Goal: Task Accomplishment & Management: Manage account settings

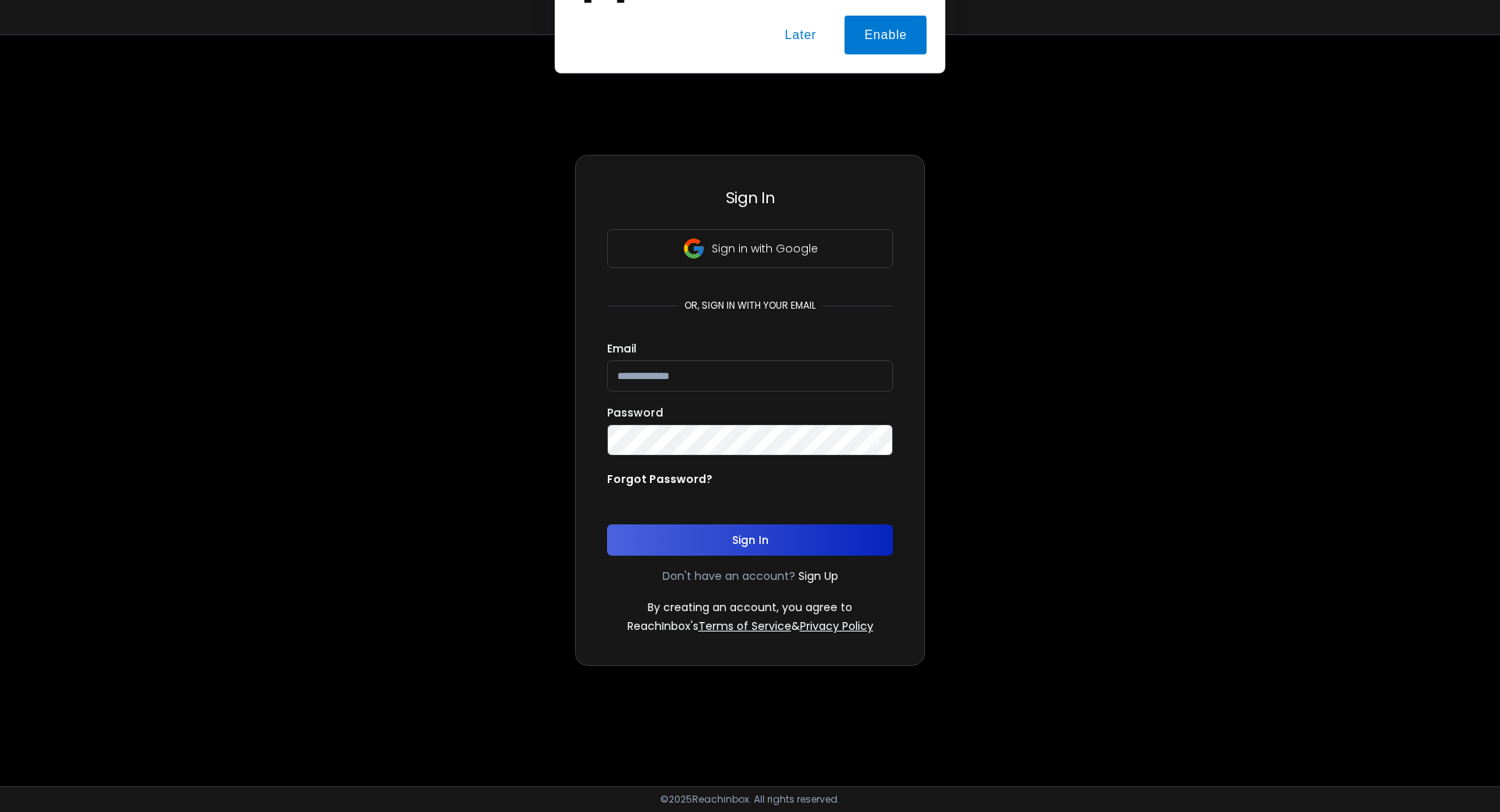
click at [647, 383] on input "email" at bounding box center [750, 375] width 286 height 31
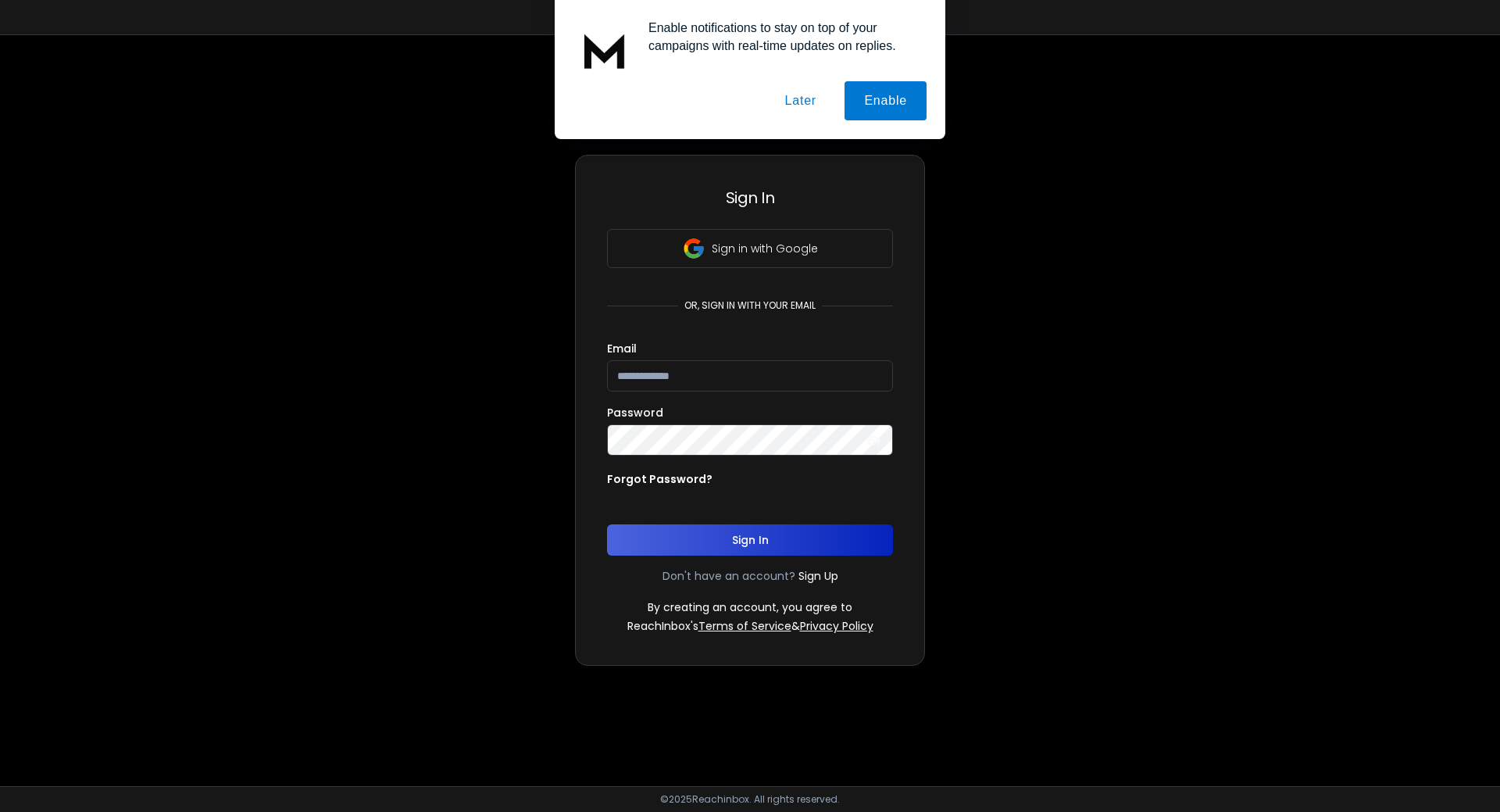
type input "**********"
click at [607, 524] on button "Sign In" at bounding box center [750, 540] width 286 height 31
click at [796, 112] on button "Later" at bounding box center [799, 100] width 70 height 39
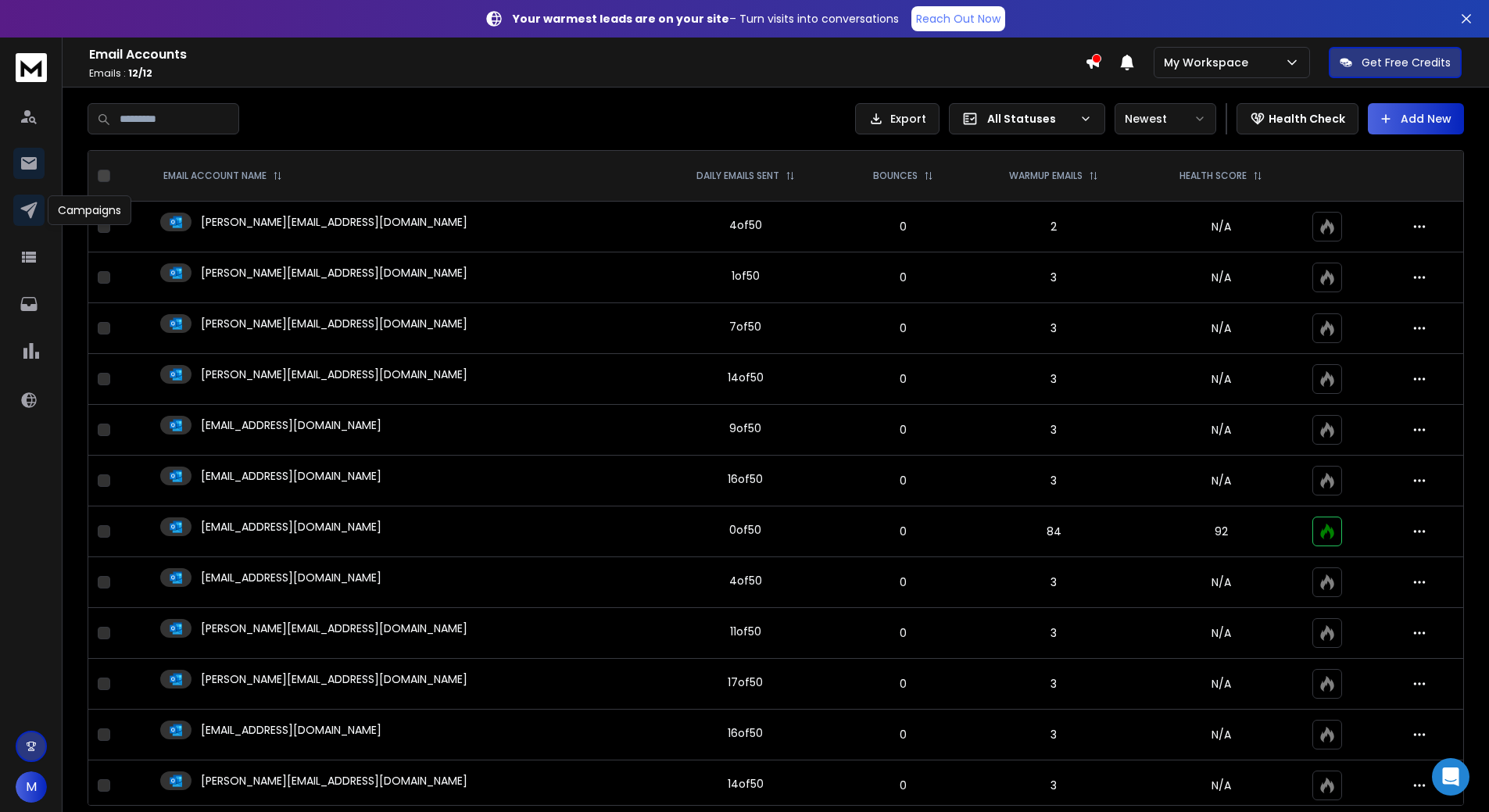
click at [16, 210] on link at bounding box center [29, 210] width 31 height 31
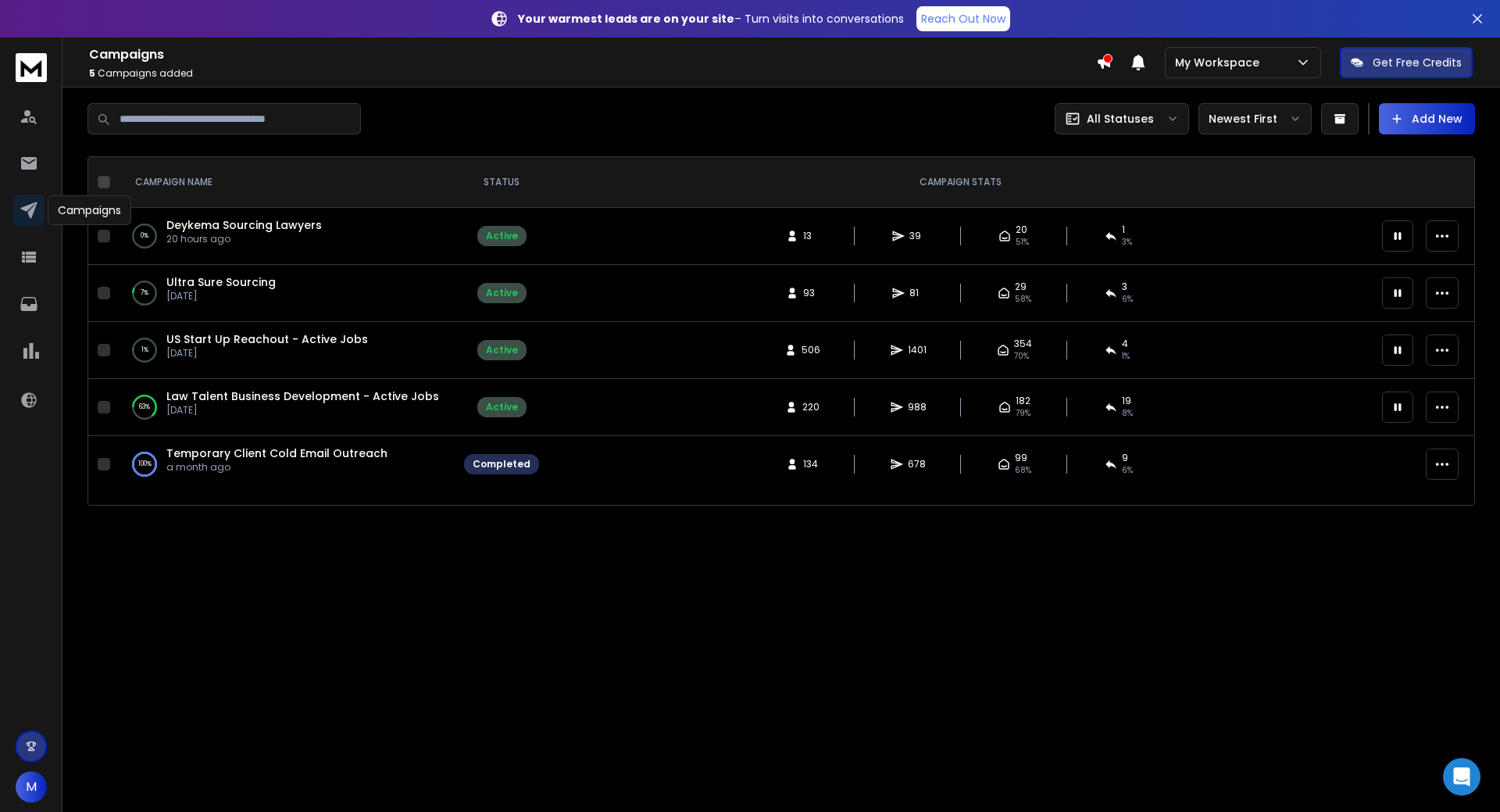
click at [303, 297] on div "7 % Ultra Sure Sourcing [DATE]" at bounding box center [285, 293] width 307 height 37
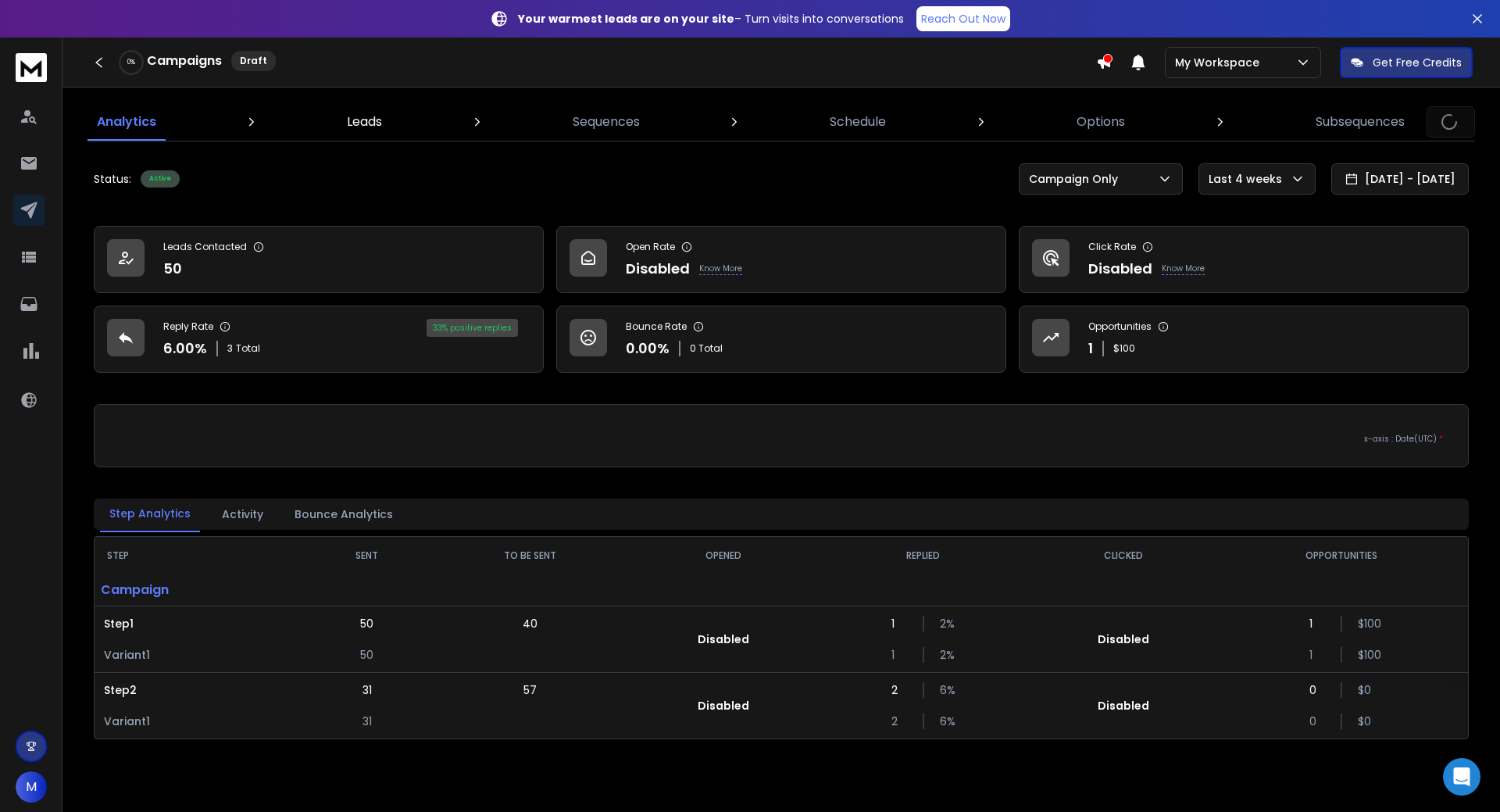
click at [365, 120] on p "Leads" at bounding box center [365, 121] width 36 height 19
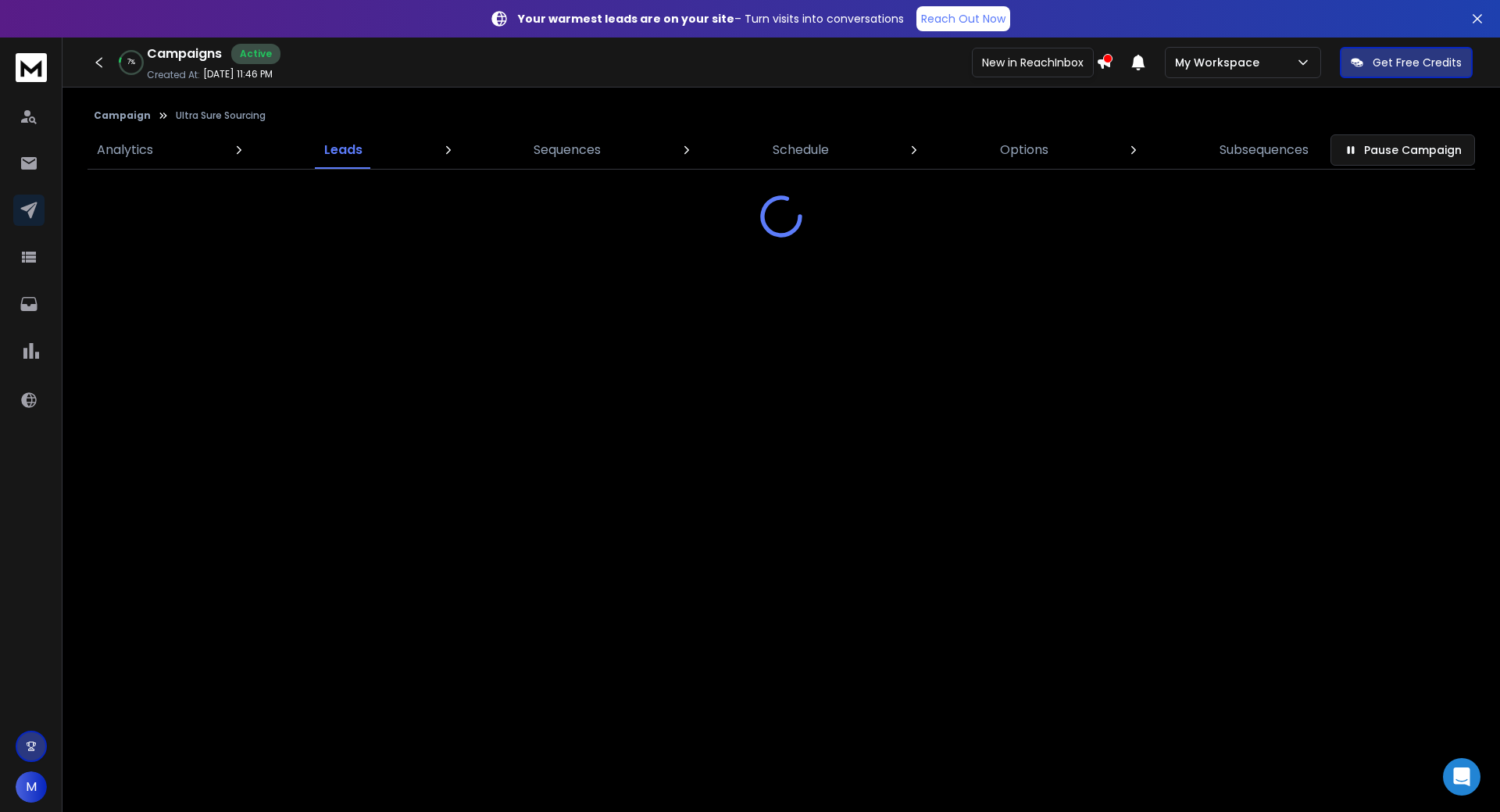
click at [1109, 67] on icon at bounding box center [1104, 62] width 15 height 15
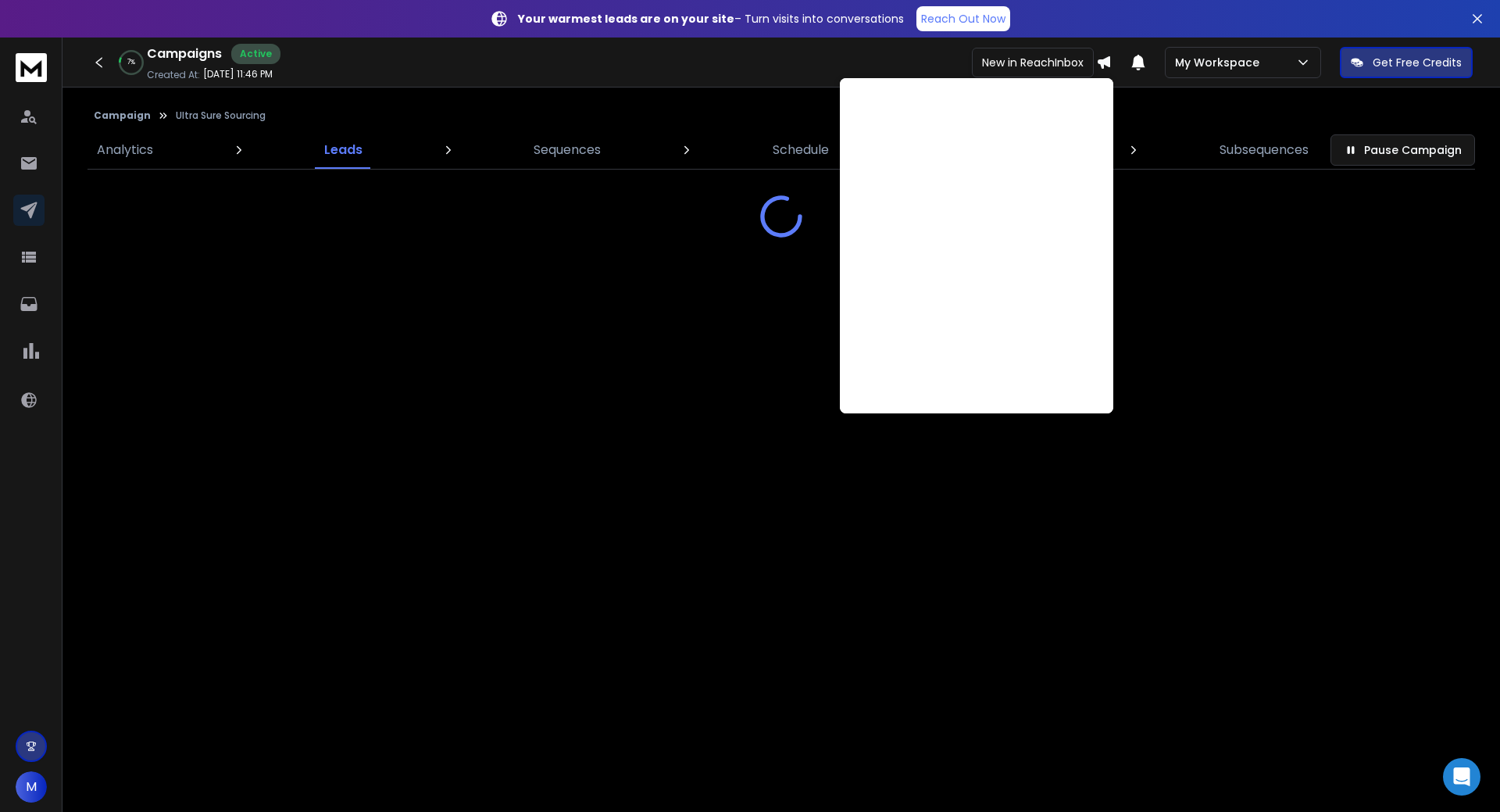
click at [1107, 60] on icon at bounding box center [1104, 63] width 13 height 13
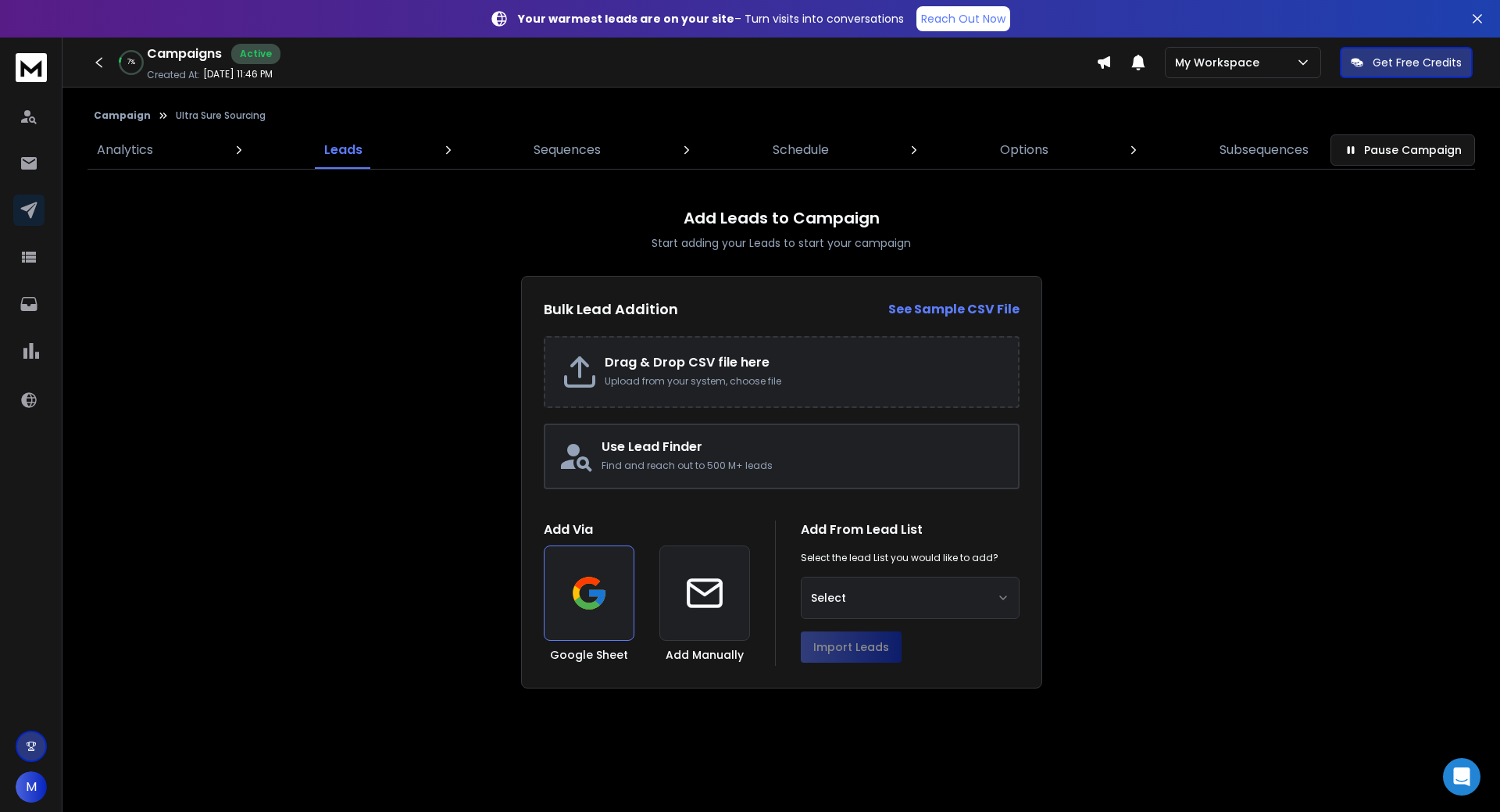
click at [621, 602] on div at bounding box center [589, 592] width 90 height 96
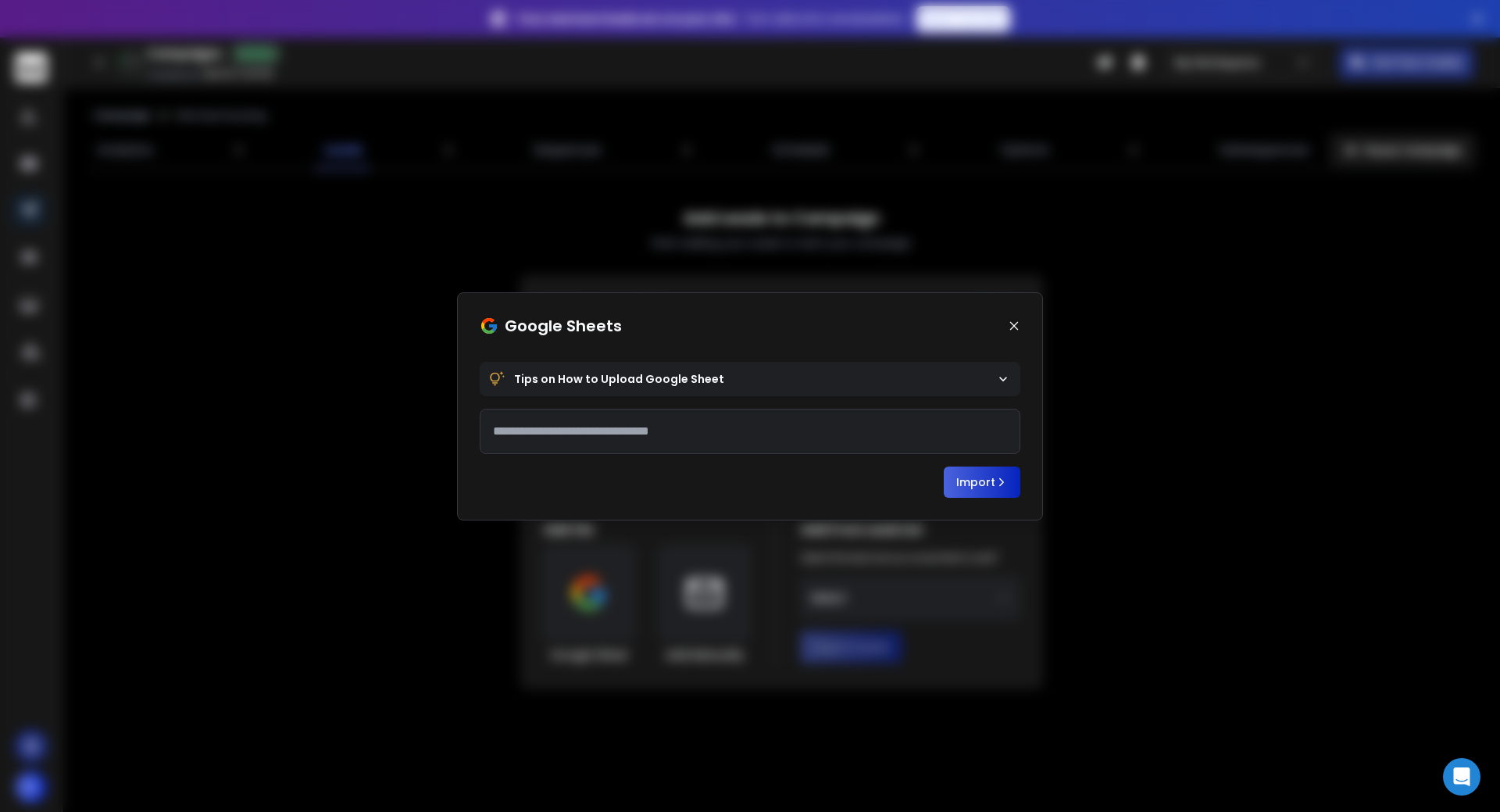
click at [709, 450] on input at bounding box center [749, 431] width 540 height 46
click at [1012, 321] on icon at bounding box center [1014, 326] width 13 height 13
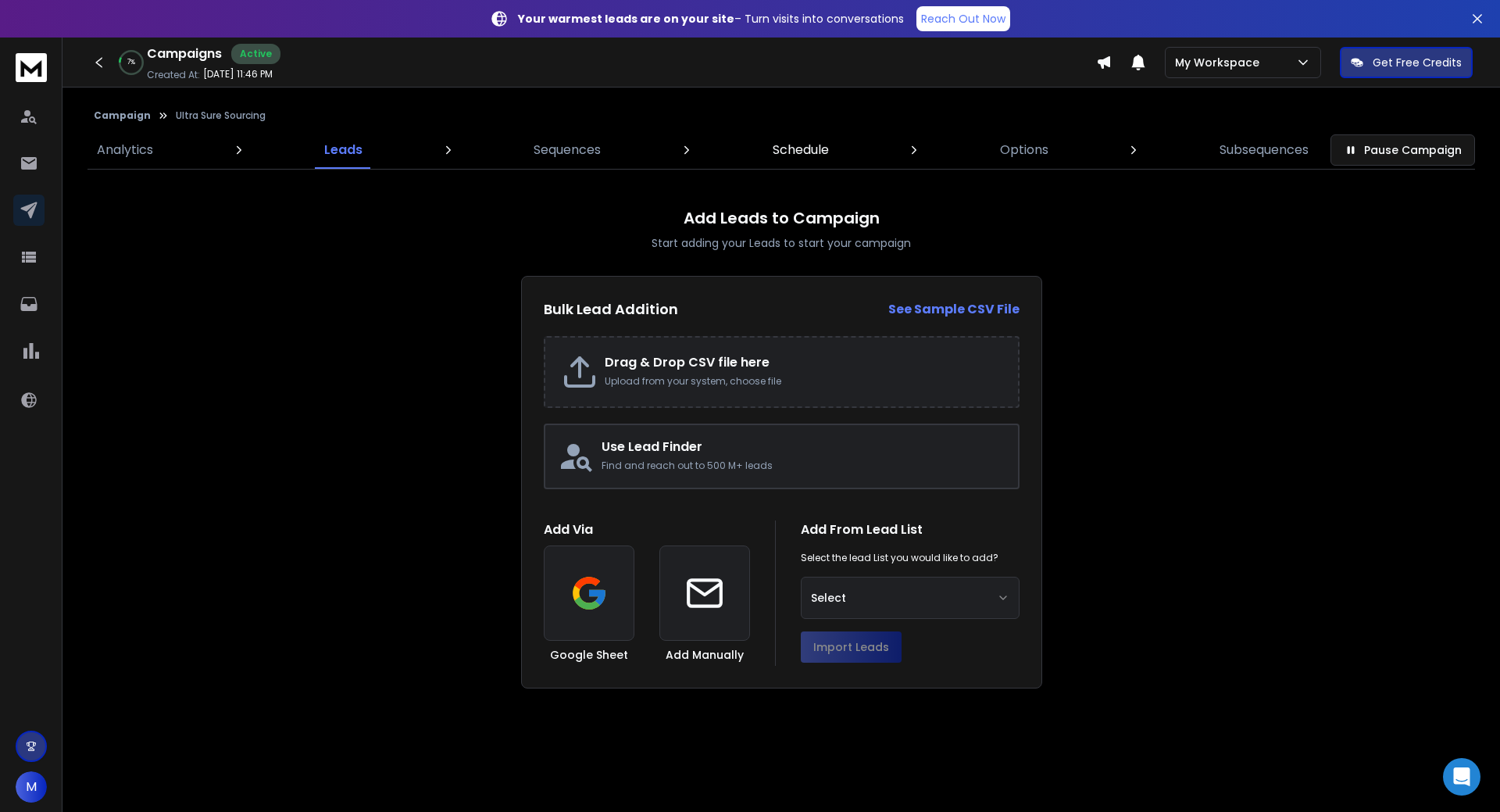
click at [804, 147] on p "Schedule" at bounding box center [801, 149] width 57 height 19
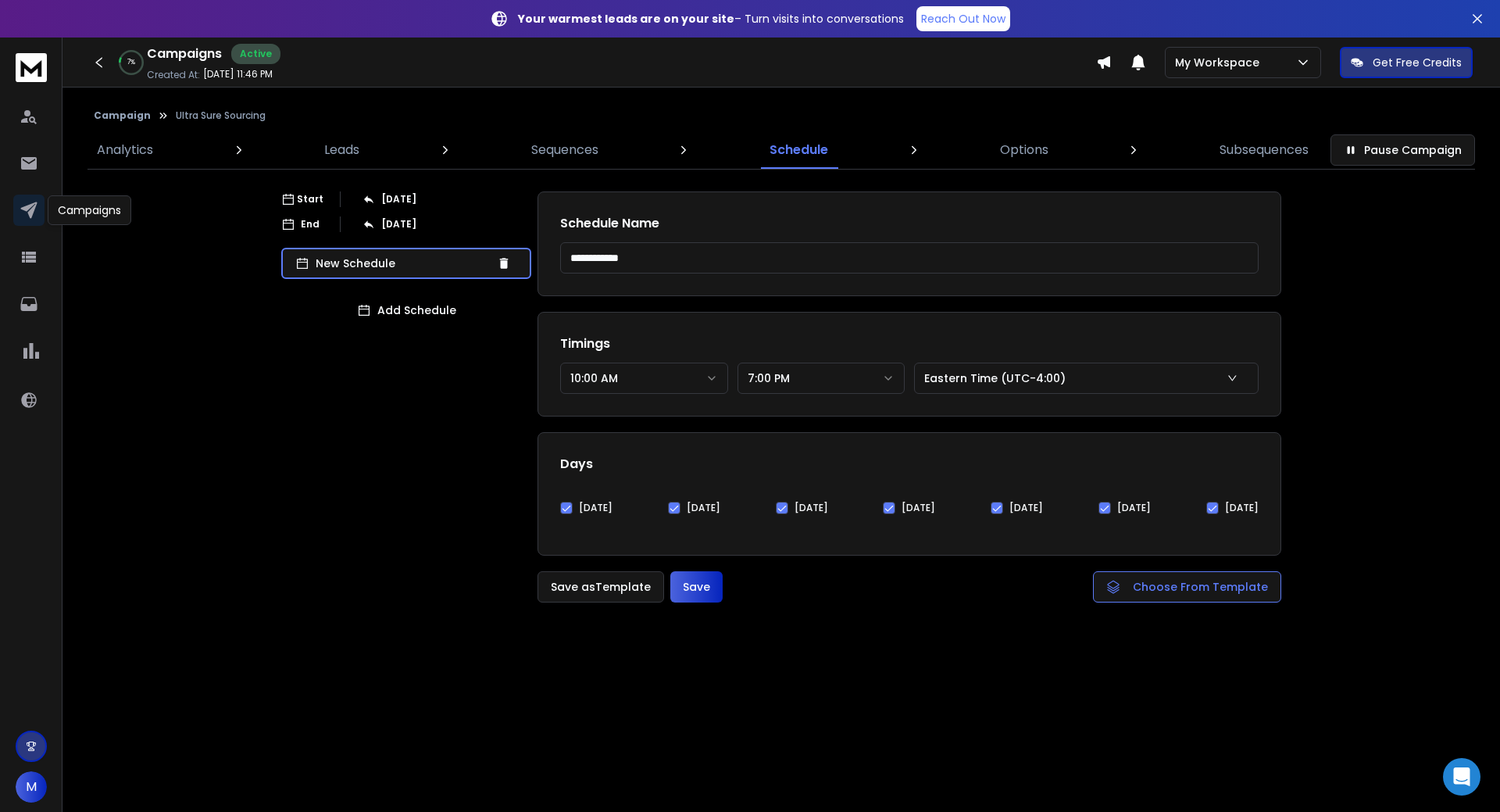
click at [24, 204] on icon at bounding box center [28, 210] width 19 height 19
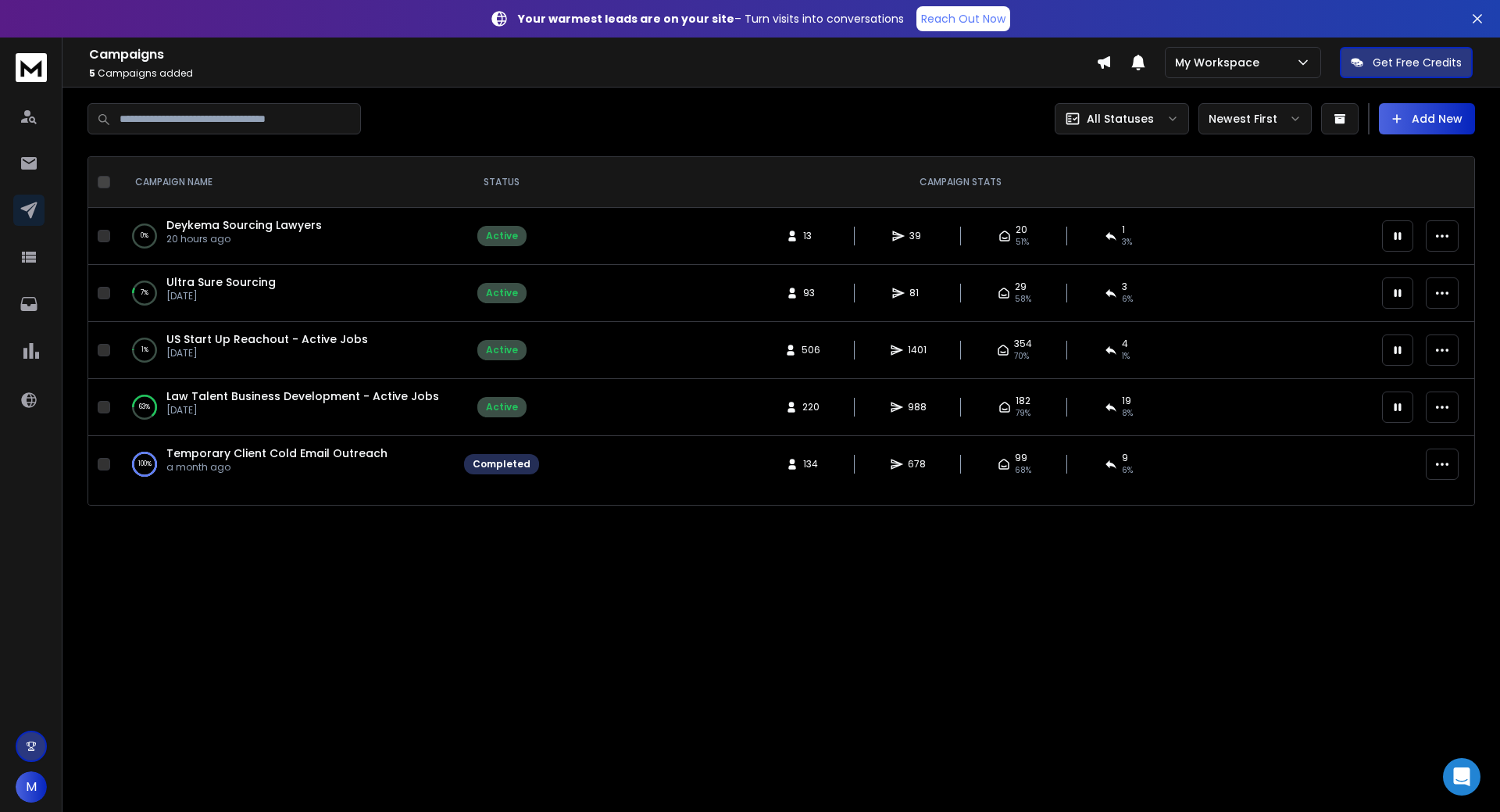
click at [596, 295] on div "93 81 29 58 % 3 6 %" at bounding box center [961, 293] width 806 height 25
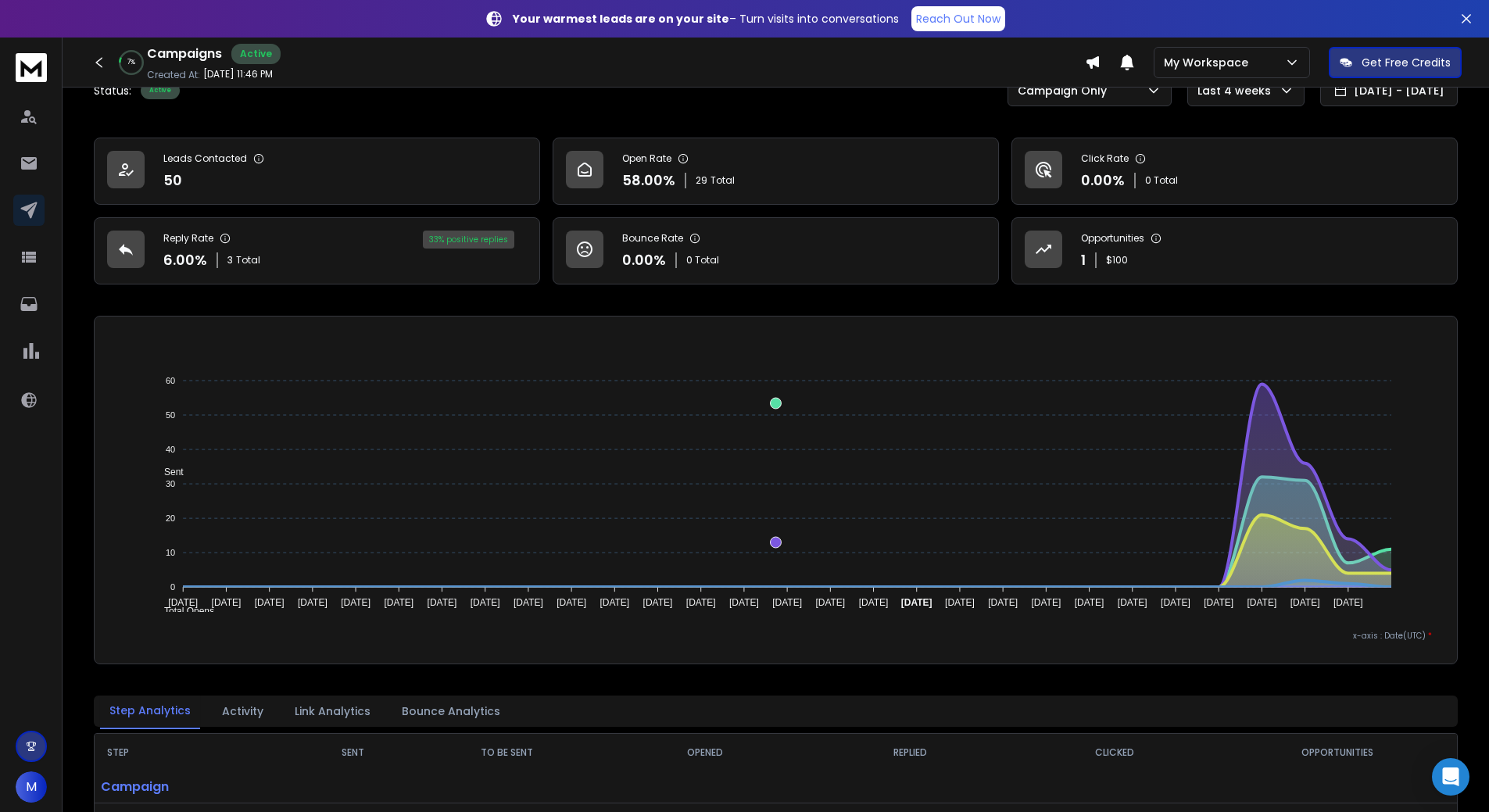
scroll to position [269, 0]
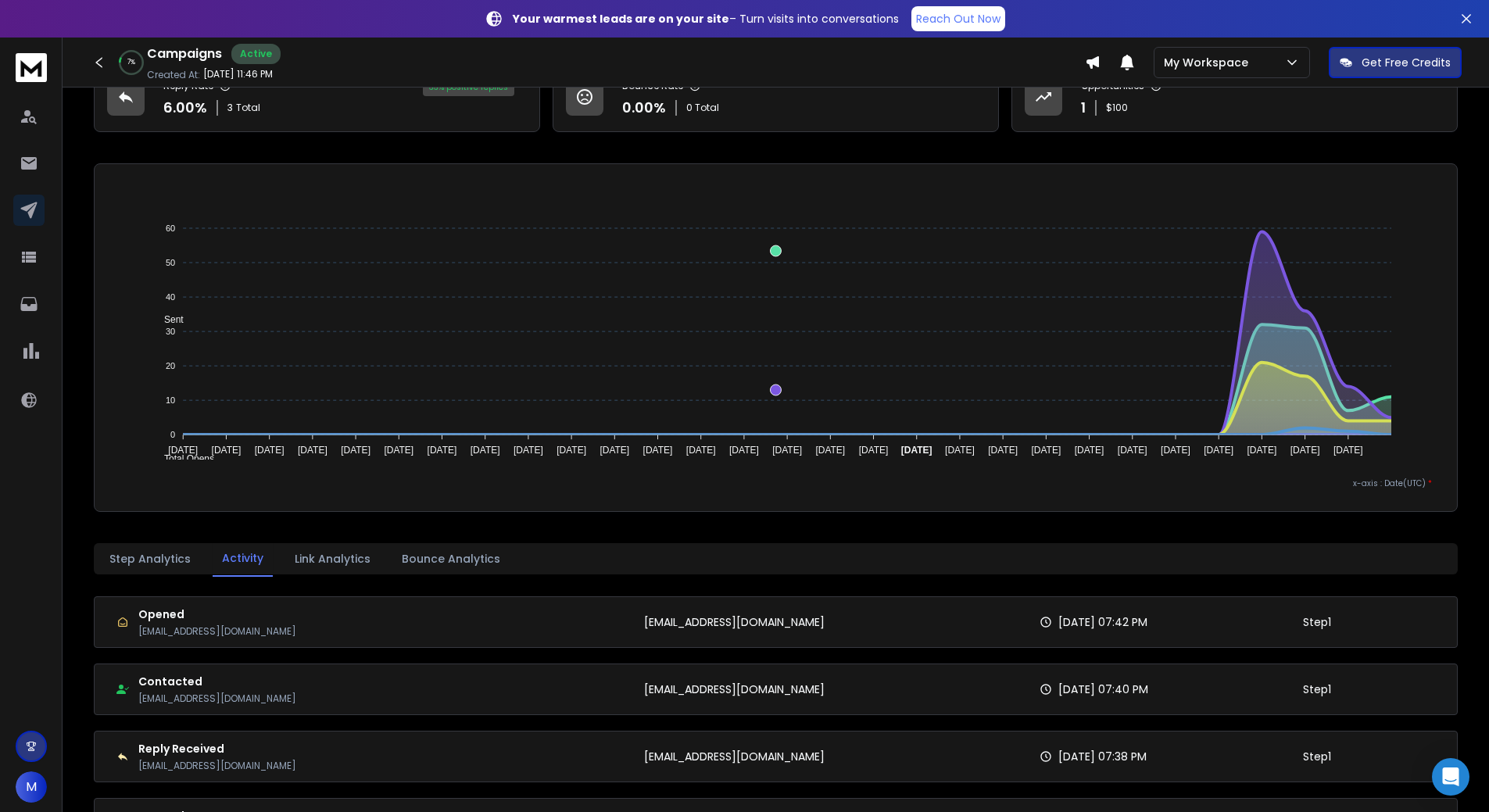
click at [246, 556] on button "Activity" at bounding box center [243, 558] width 60 height 36
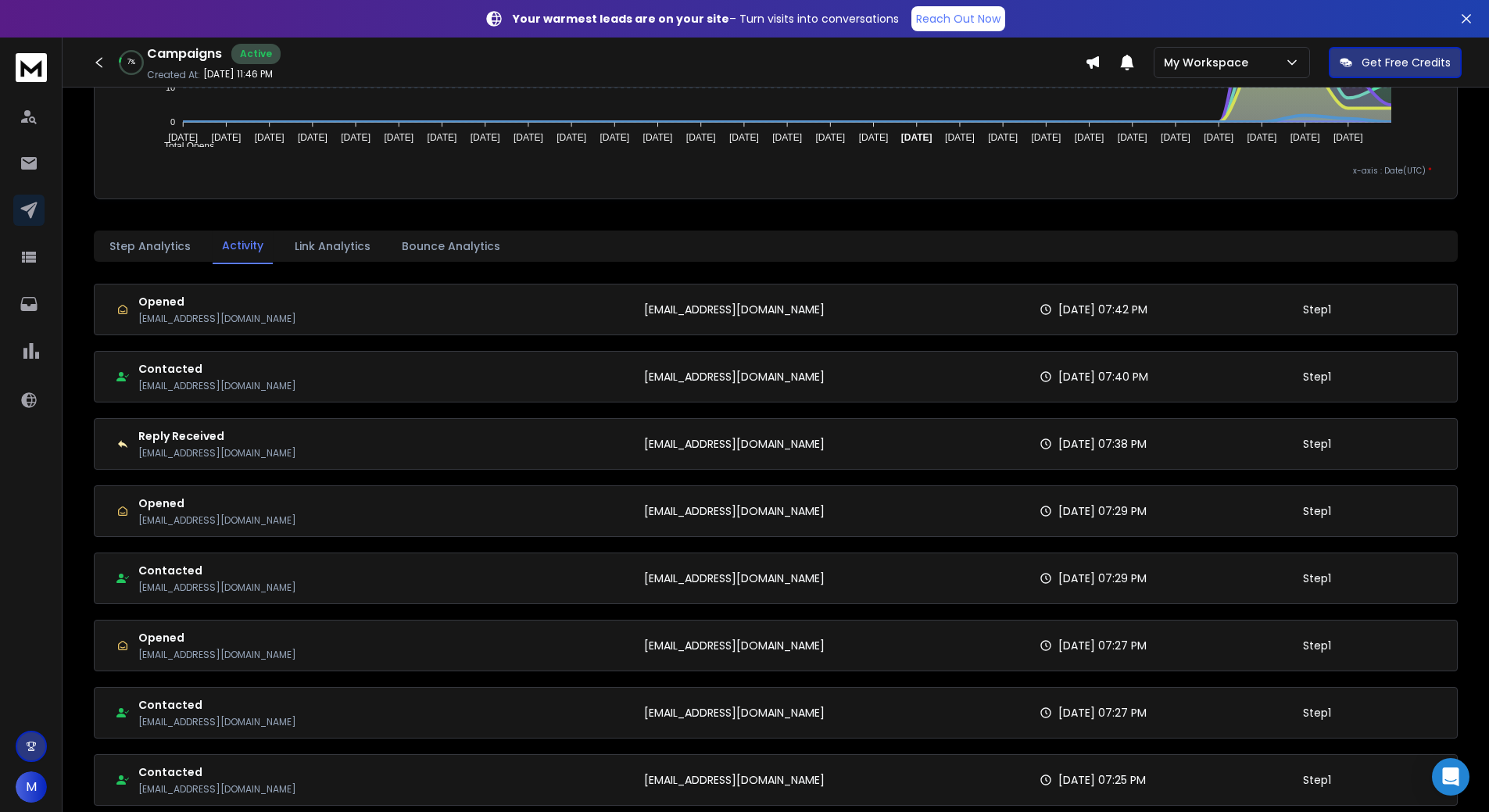
scroll to position [503, 0]
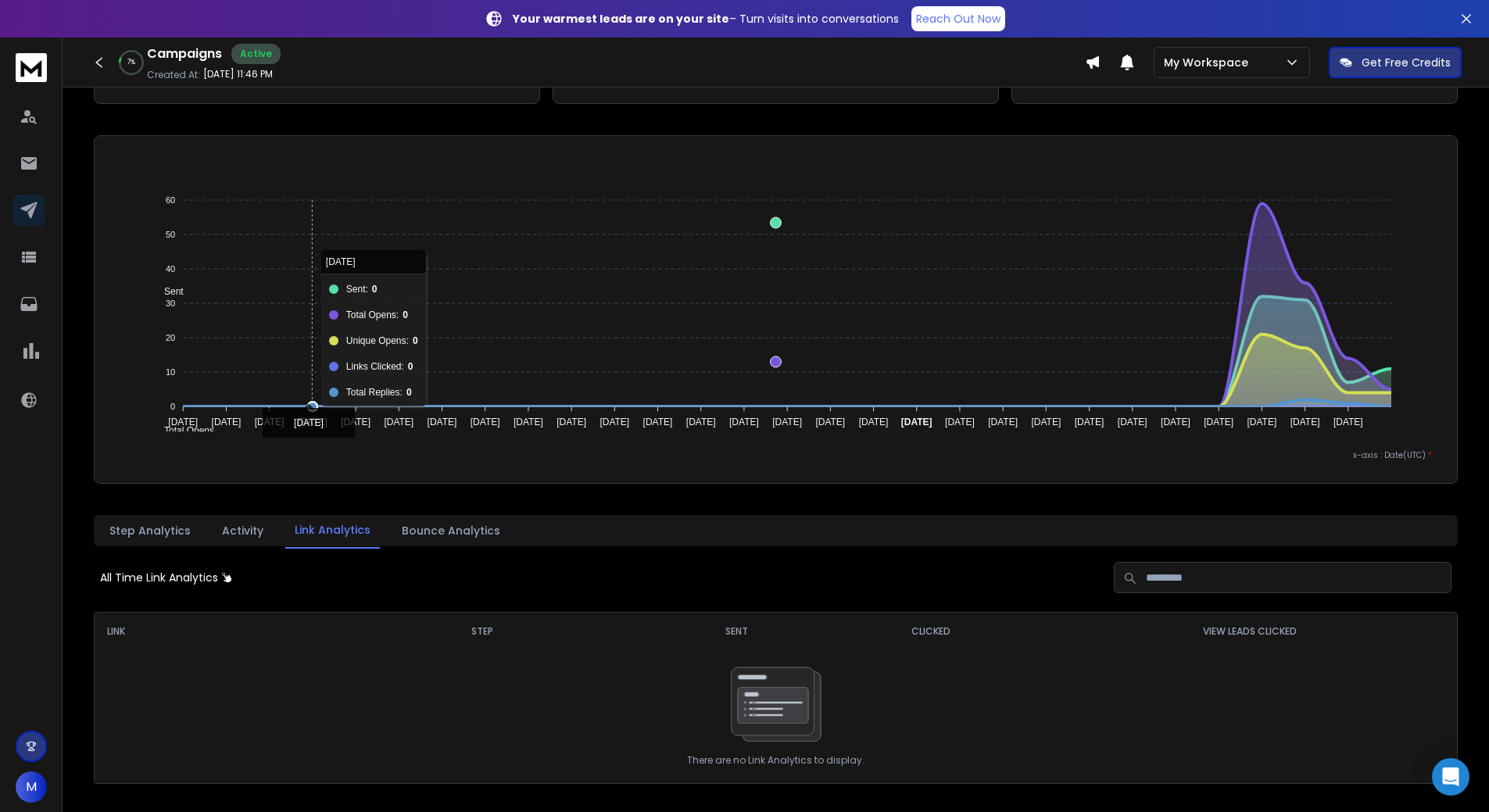
scroll to position [297, 0]
click at [425, 529] on div "Leads Contacted 50 Open Rate 58.00 % 29 Total Click Rate 0.00 % 0 Total Reply R…" at bounding box center [776, 374] width 1364 height 833
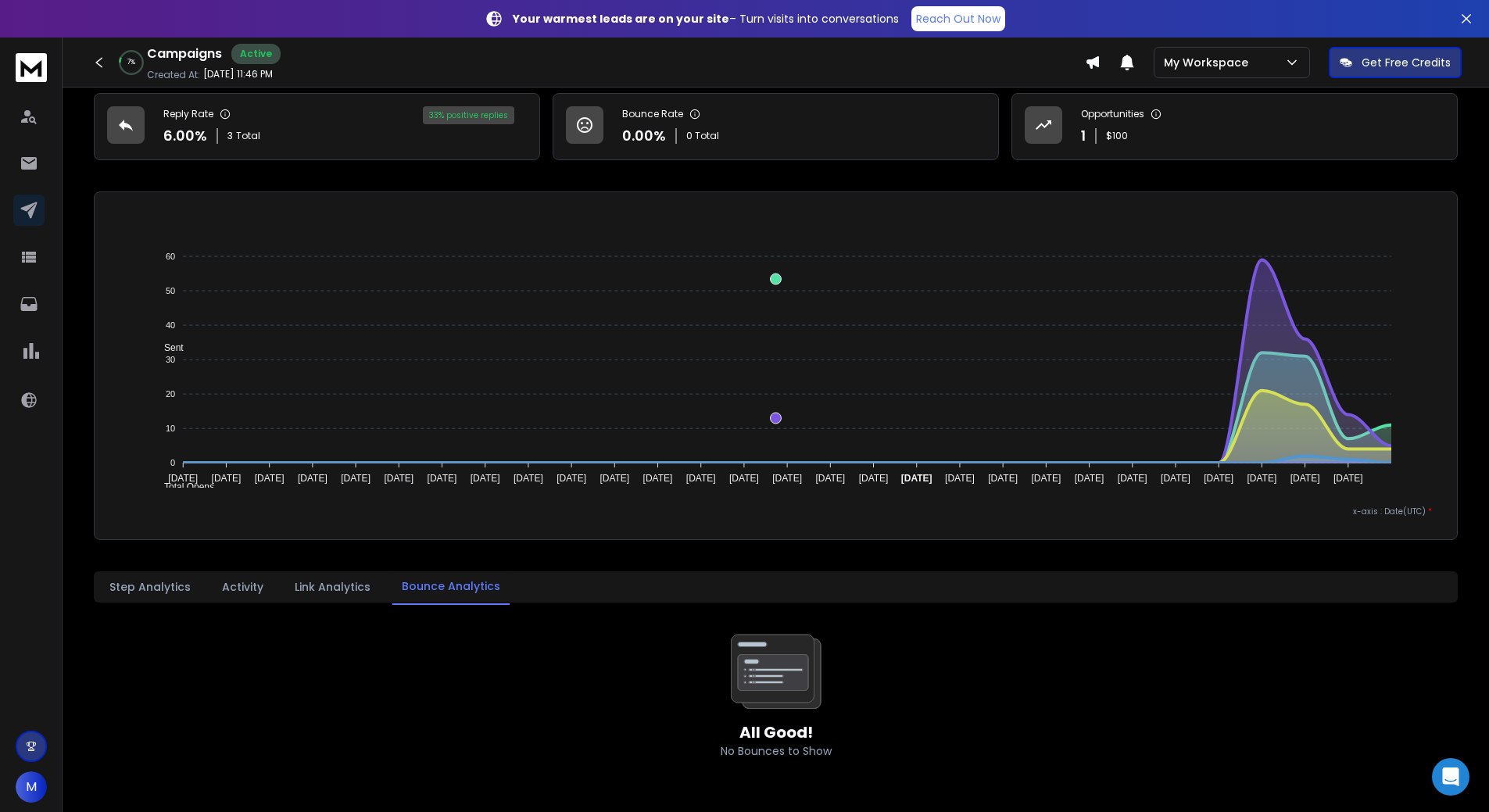
click at [243, 589] on button "Activity" at bounding box center [243, 587] width 60 height 35
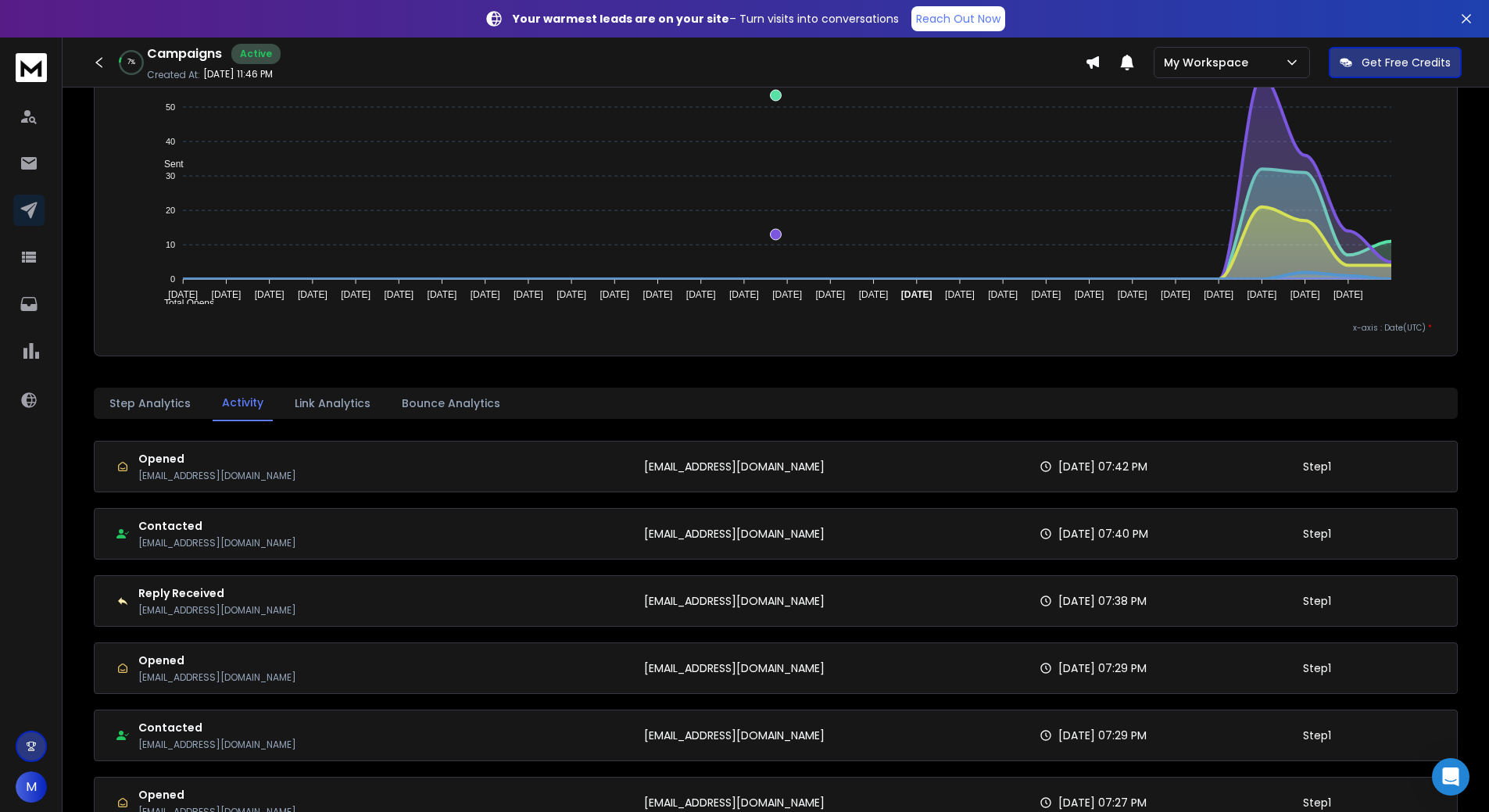
scroll to position [632, 0]
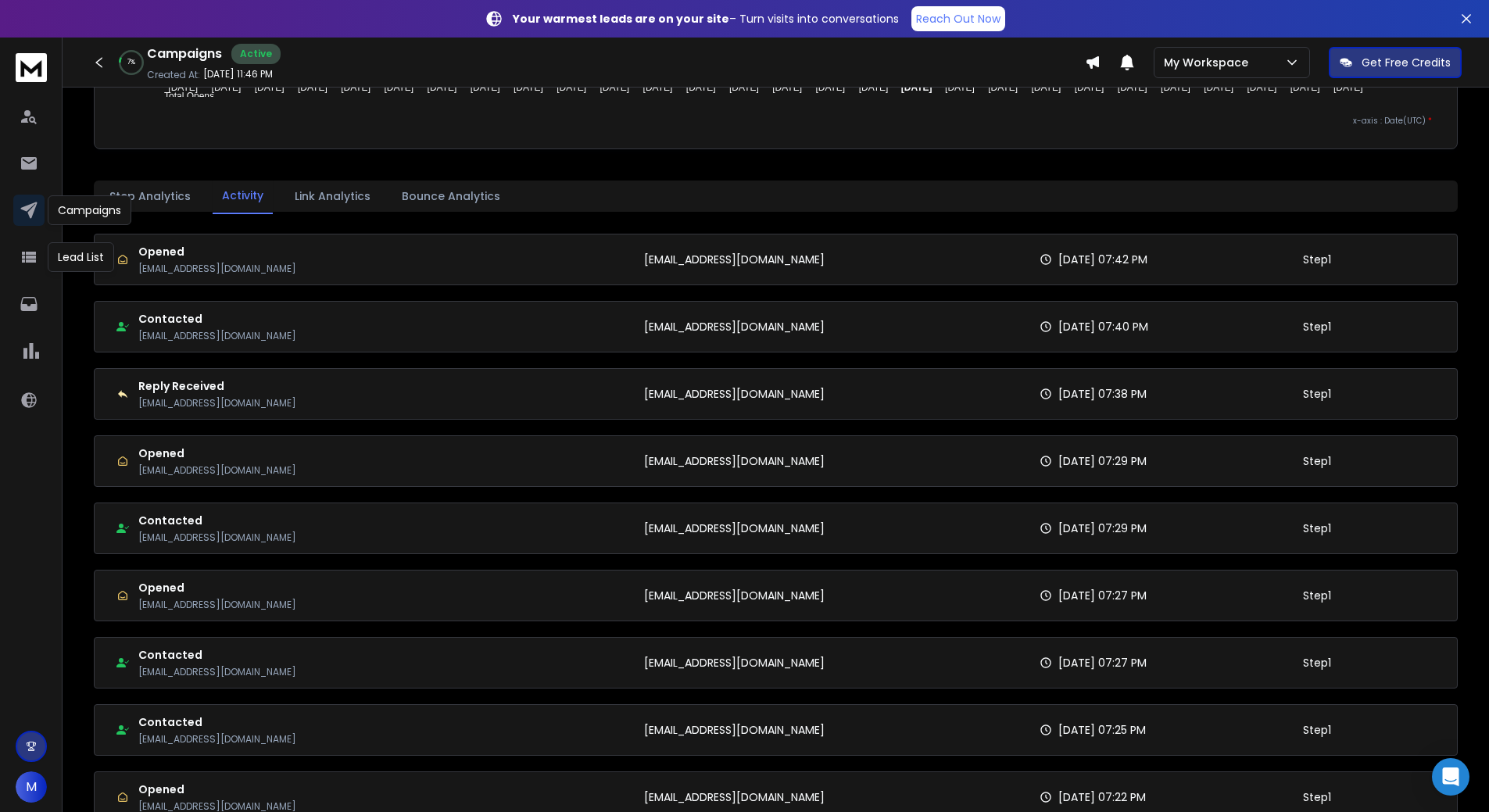
click at [39, 214] on link at bounding box center [29, 210] width 31 height 31
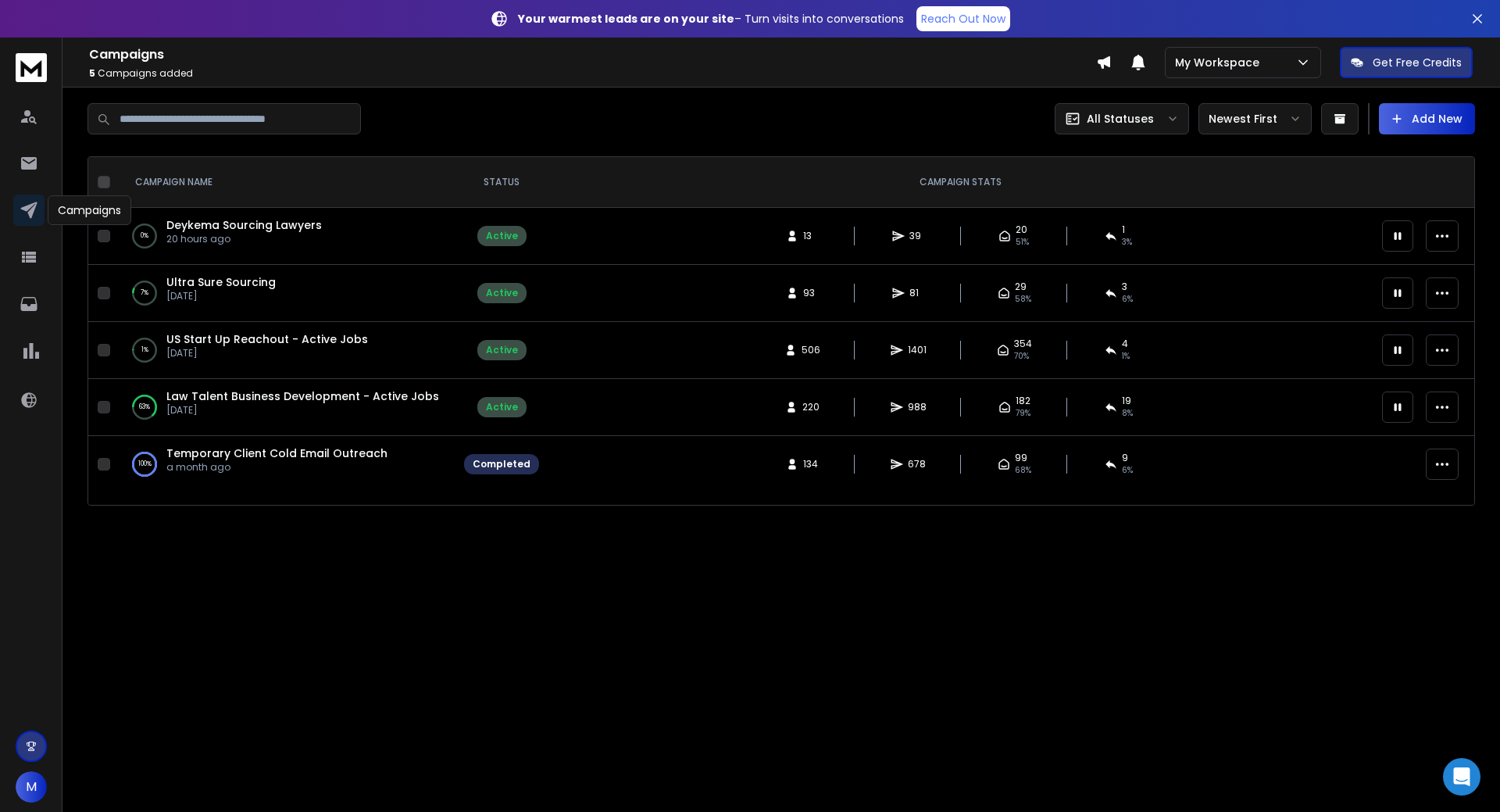
click at [282, 299] on div "7 % Ultra Sure Sourcing [DATE]" at bounding box center [285, 293] width 307 height 37
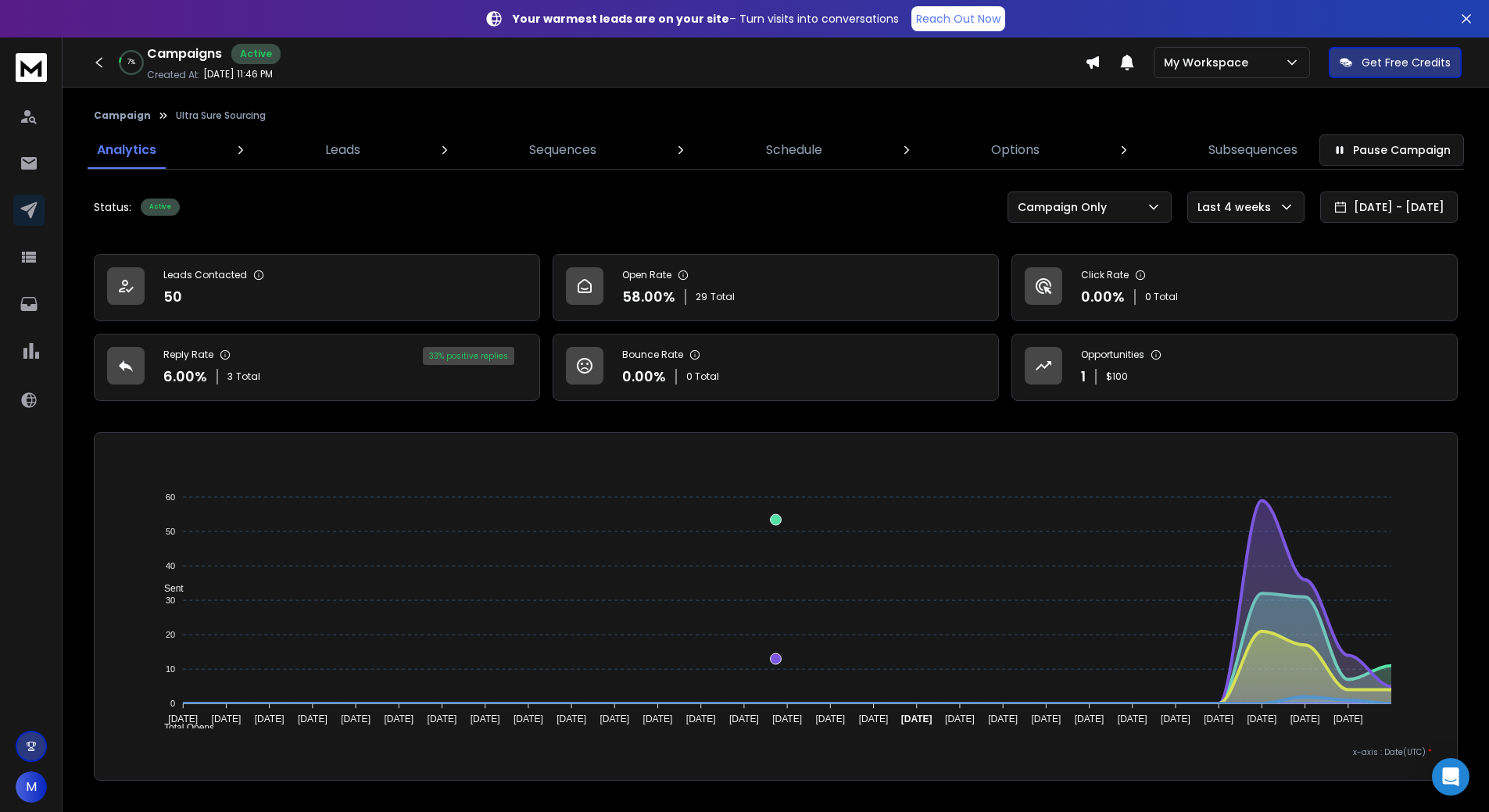
click at [281, 298] on link "Leads Contacted 50" at bounding box center [317, 288] width 447 height 67
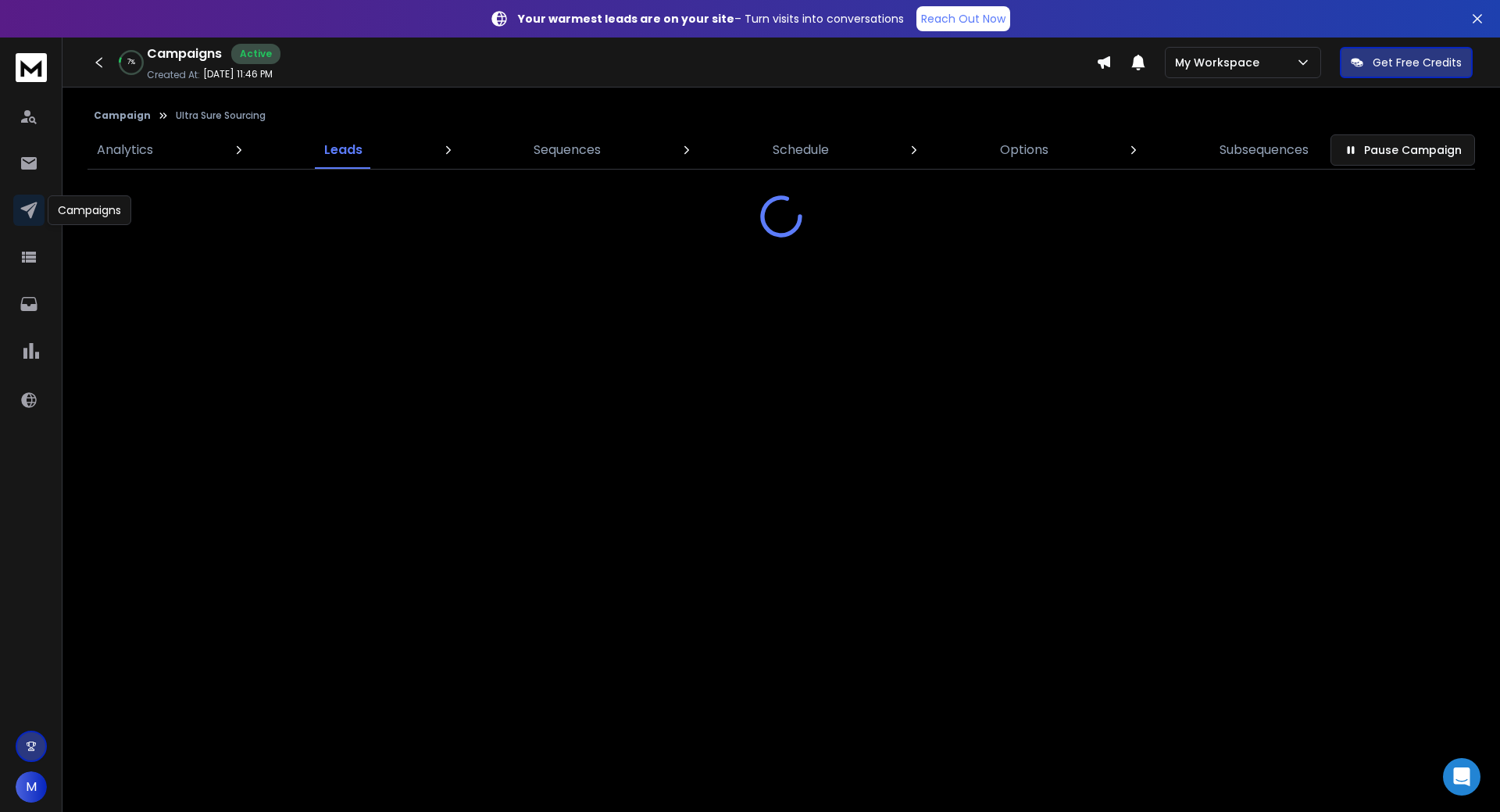
click at [24, 215] on icon at bounding box center [28, 210] width 19 height 19
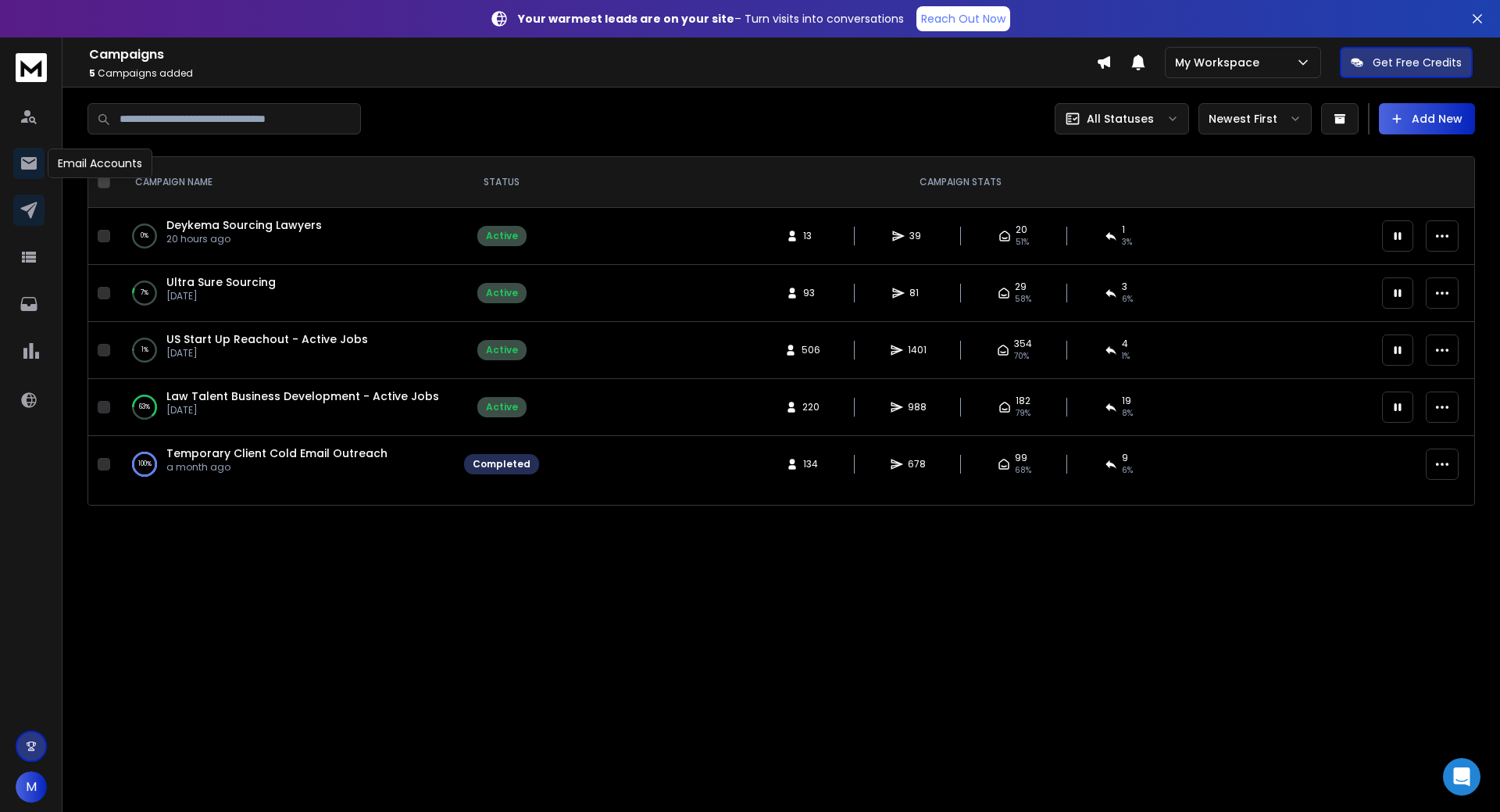
click at [36, 165] on icon at bounding box center [28, 163] width 15 height 13
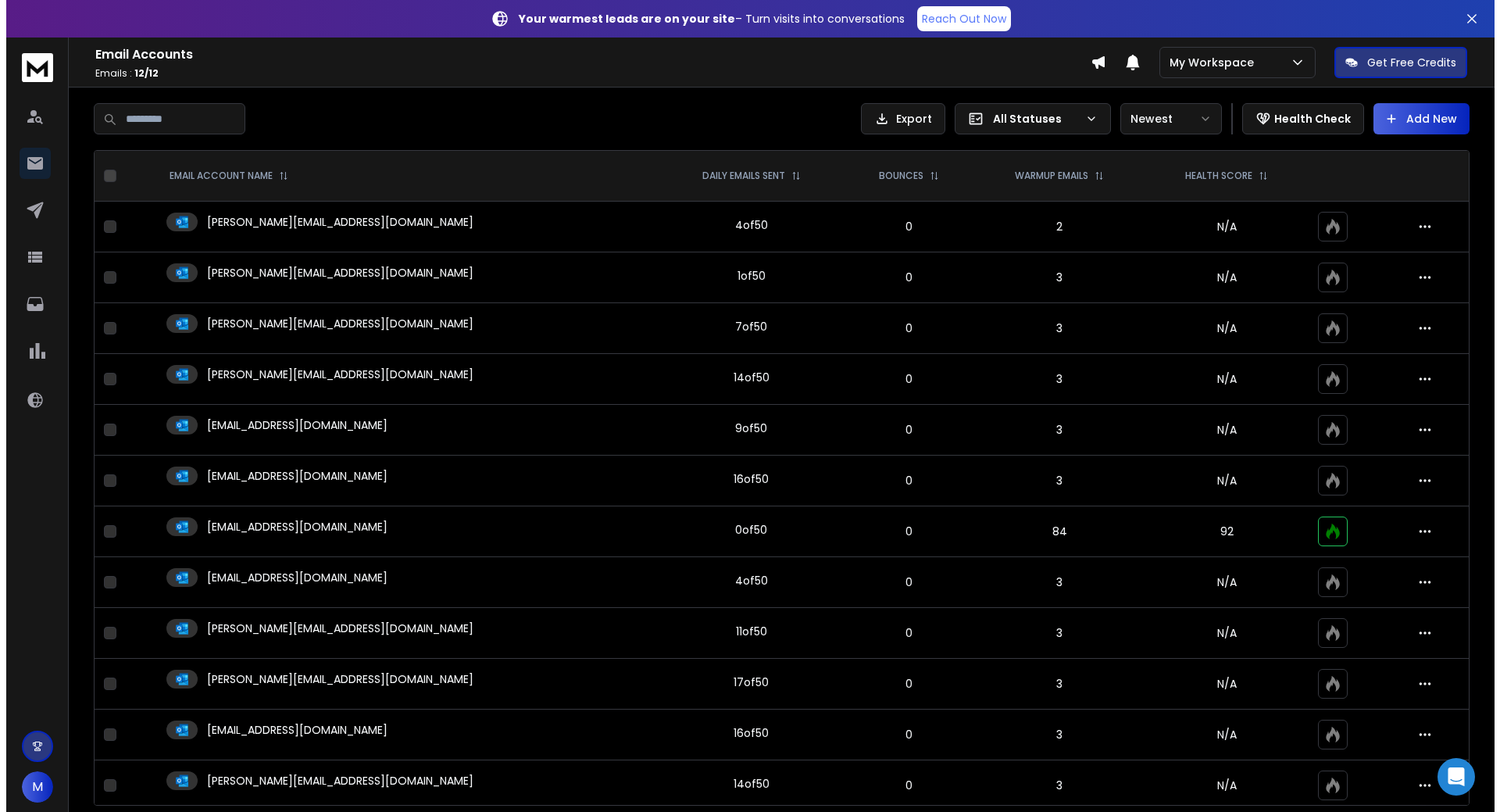
scroll to position [18, 0]
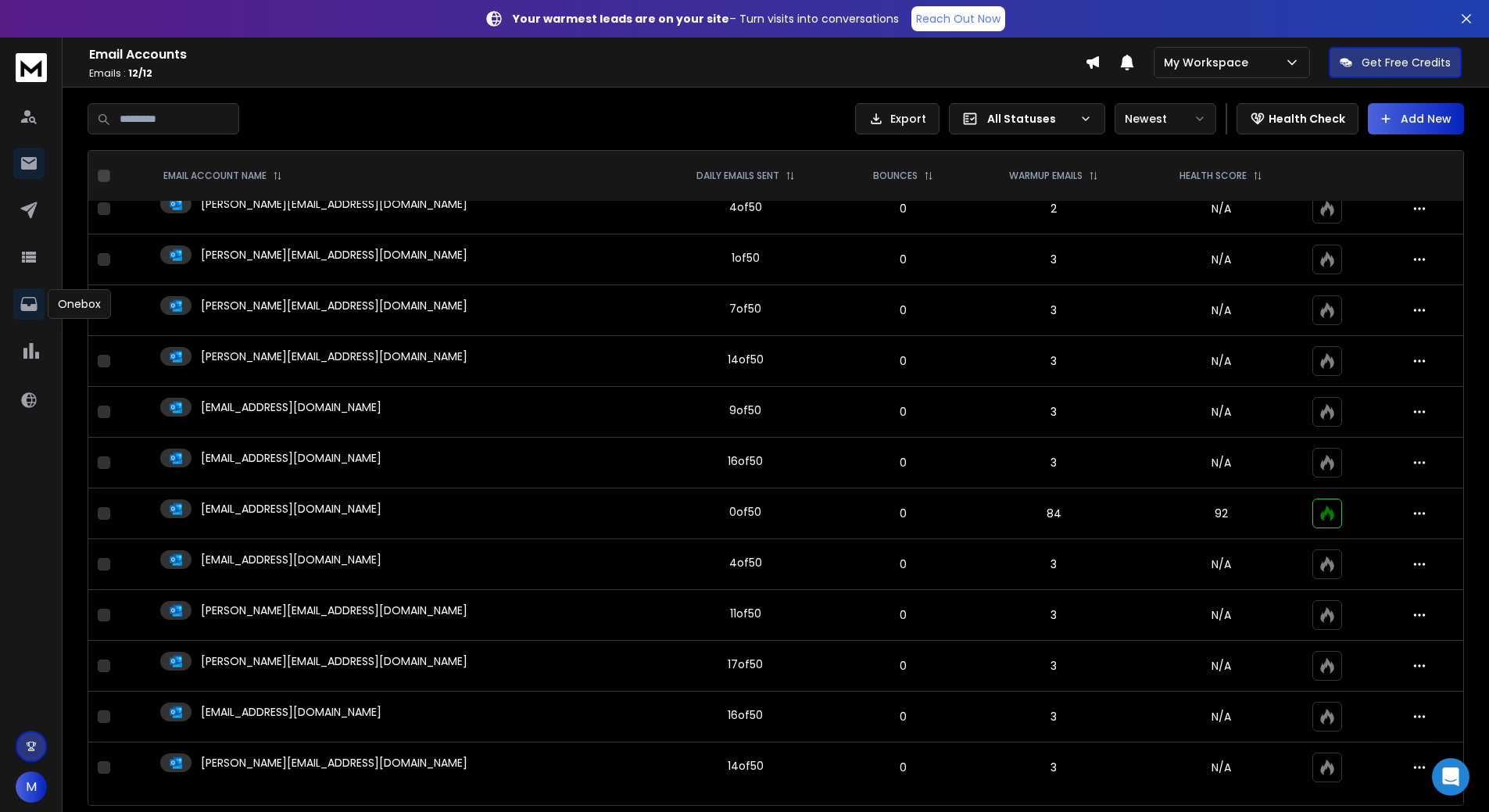
click at [24, 299] on icon at bounding box center [28, 303] width 19 height 19
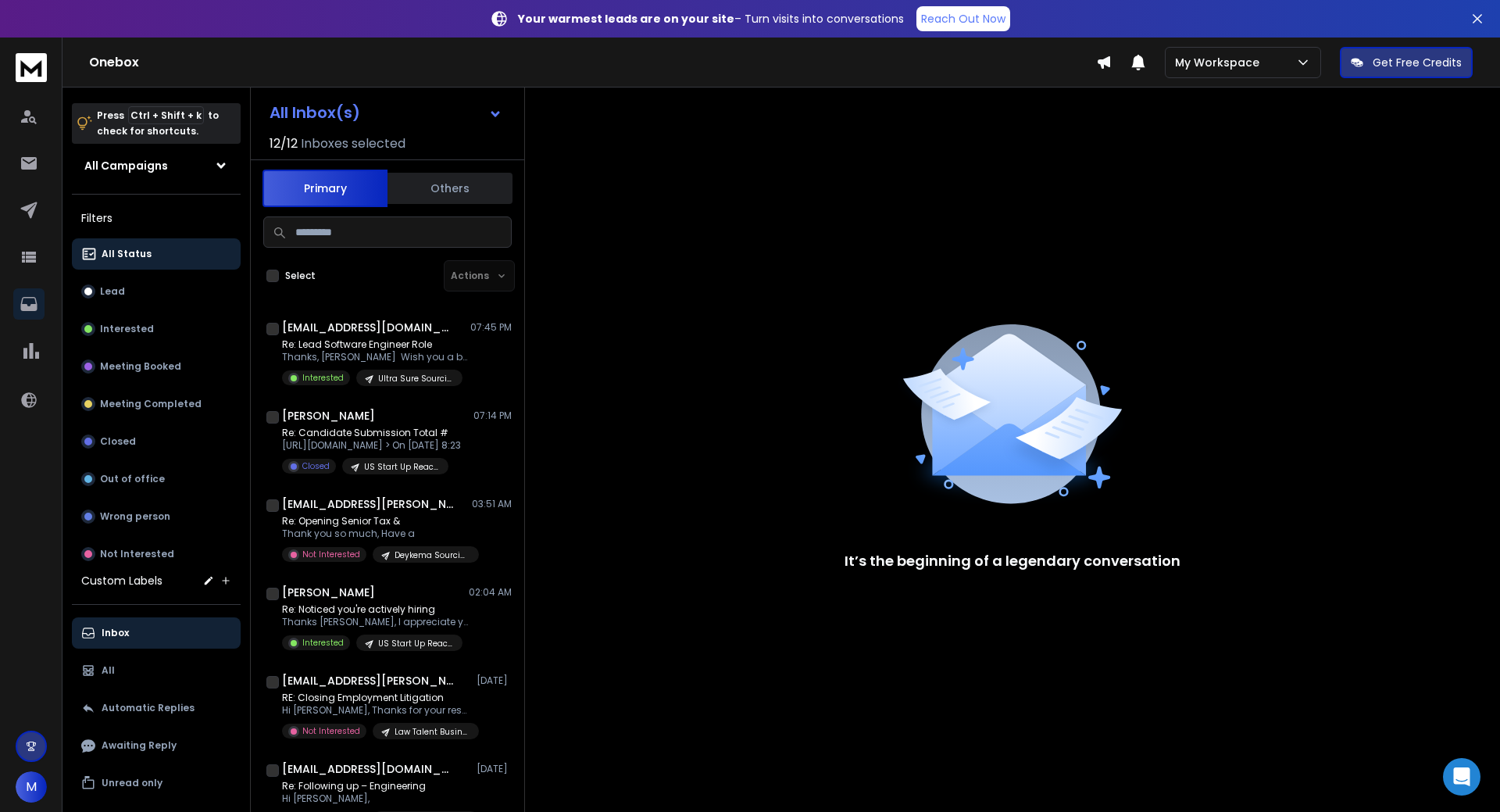
click at [416, 181] on button "Others" at bounding box center [449, 189] width 125 height 35
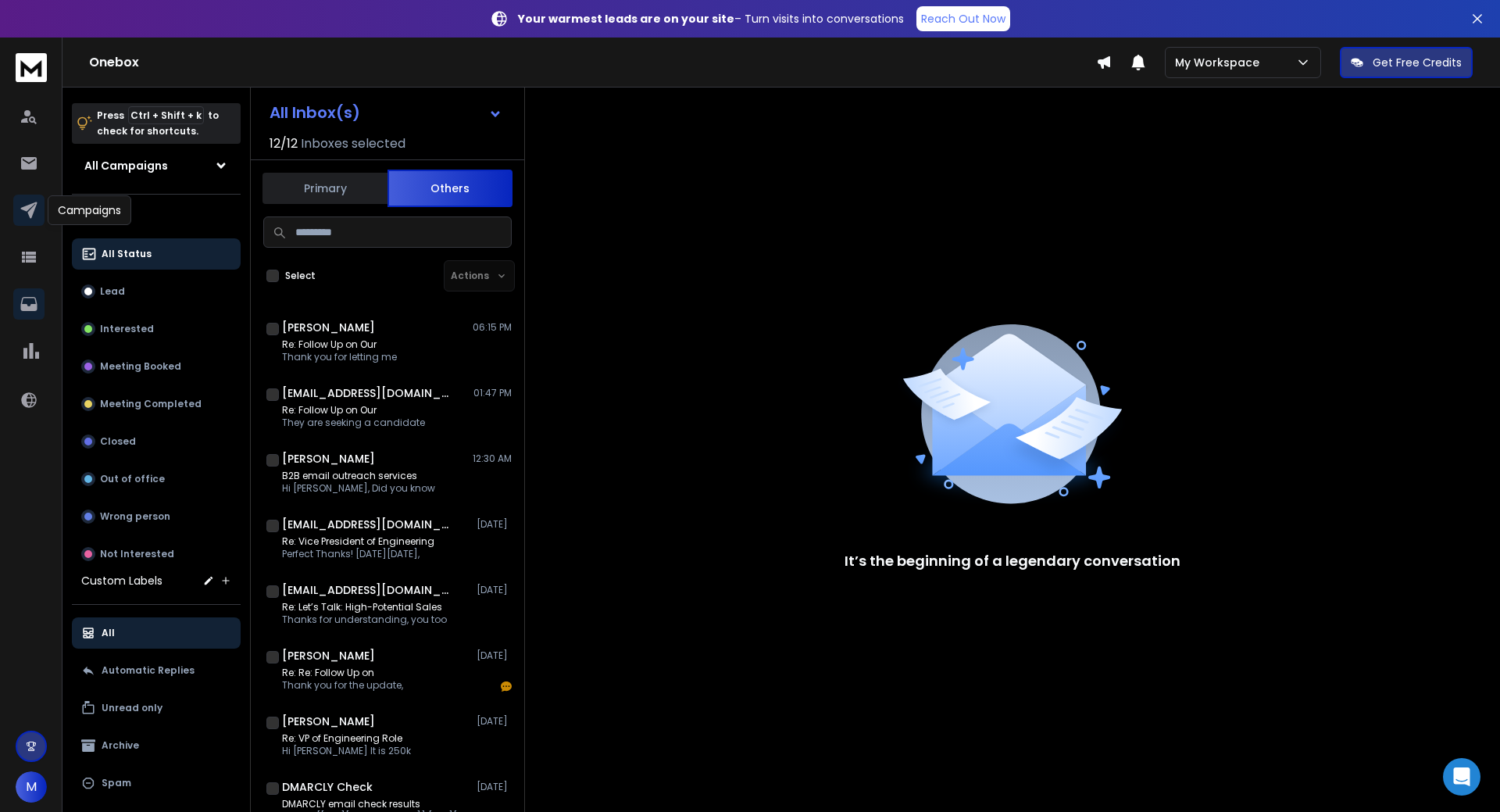
click at [29, 202] on icon at bounding box center [28, 210] width 19 height 19
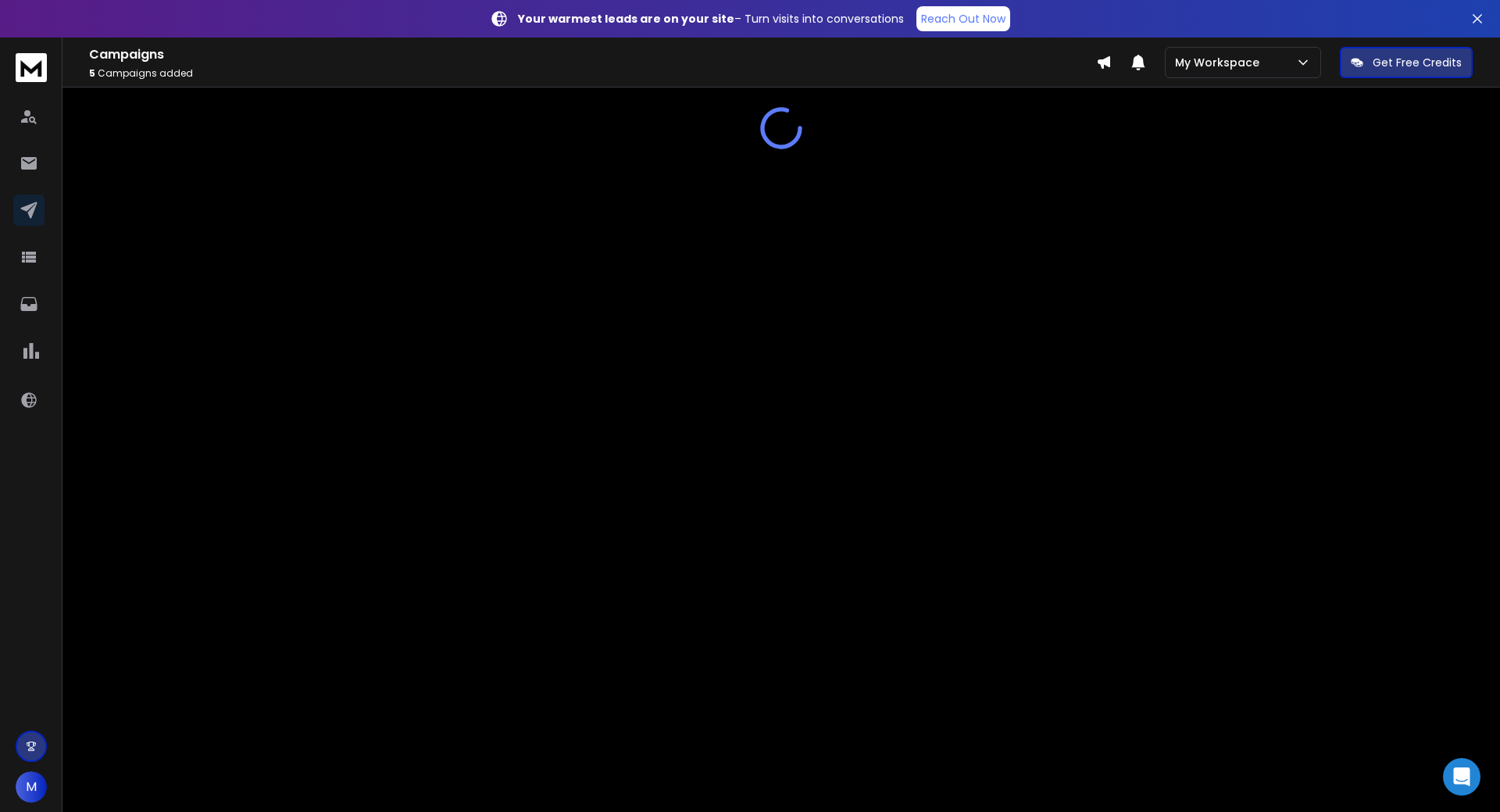
click at [1449, 69] on p "Get Free Credits" at bounding box center [1417, 62] width 89 height 15
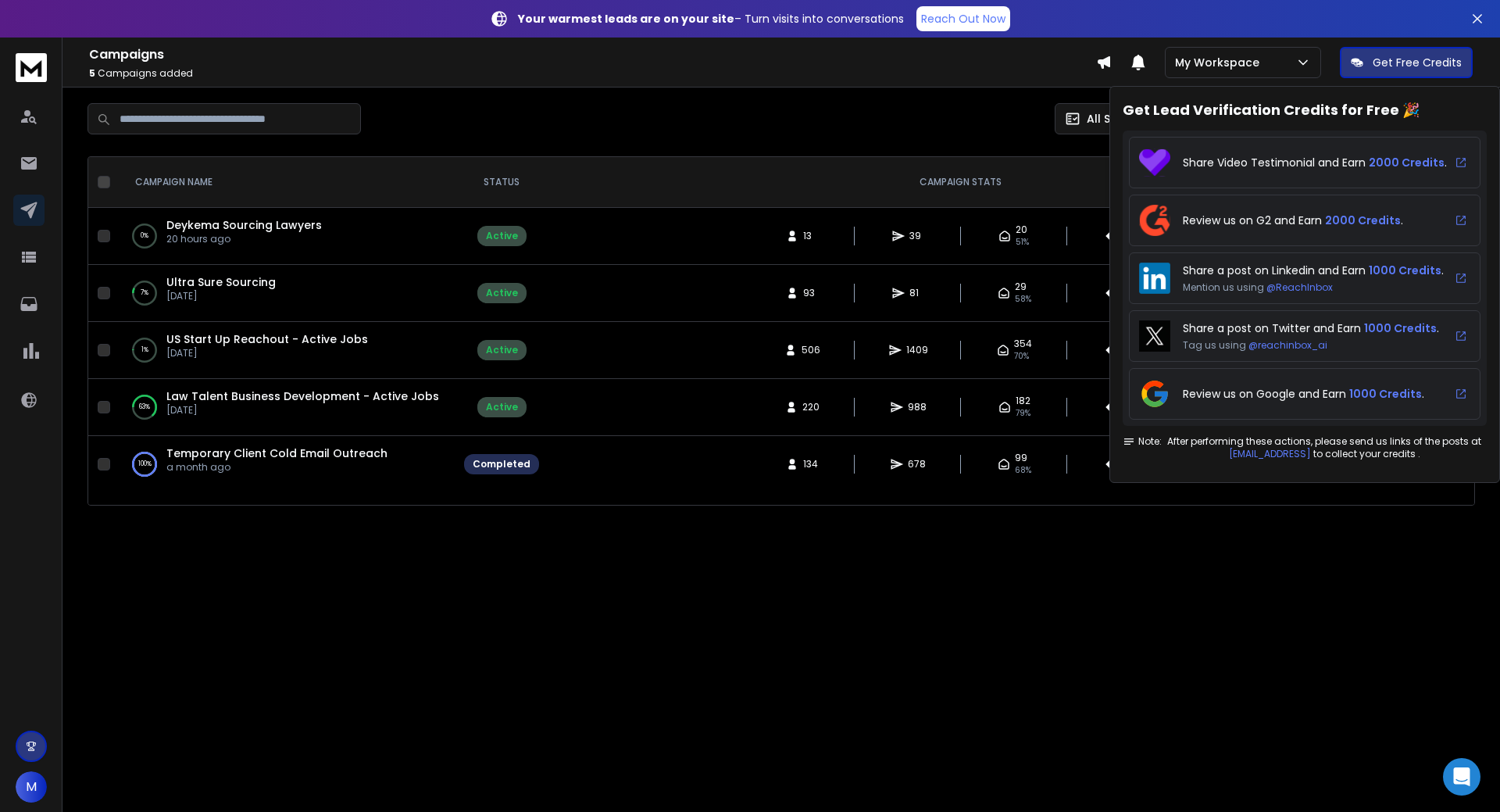
click at [1162, 574] on div "Your warmest leads are on your site – Turn visits into conversations Reach Out …" at bounding box center [750, 406] width 1500 height 812
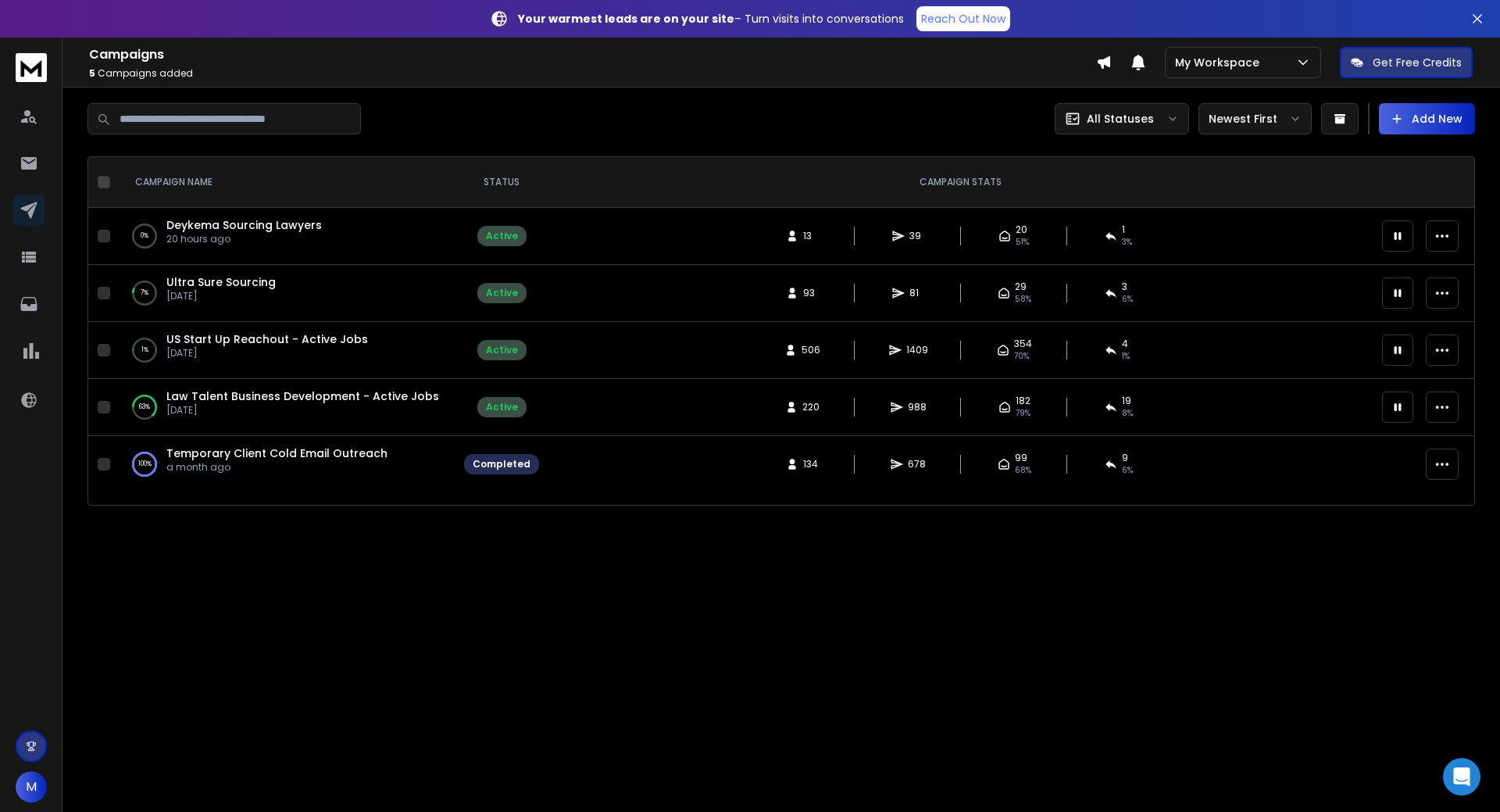
click at [304, 297] on div "7 % Ultra Sure Sourcing [DATE]" at bounding box center [285, 293] width 307 height 37
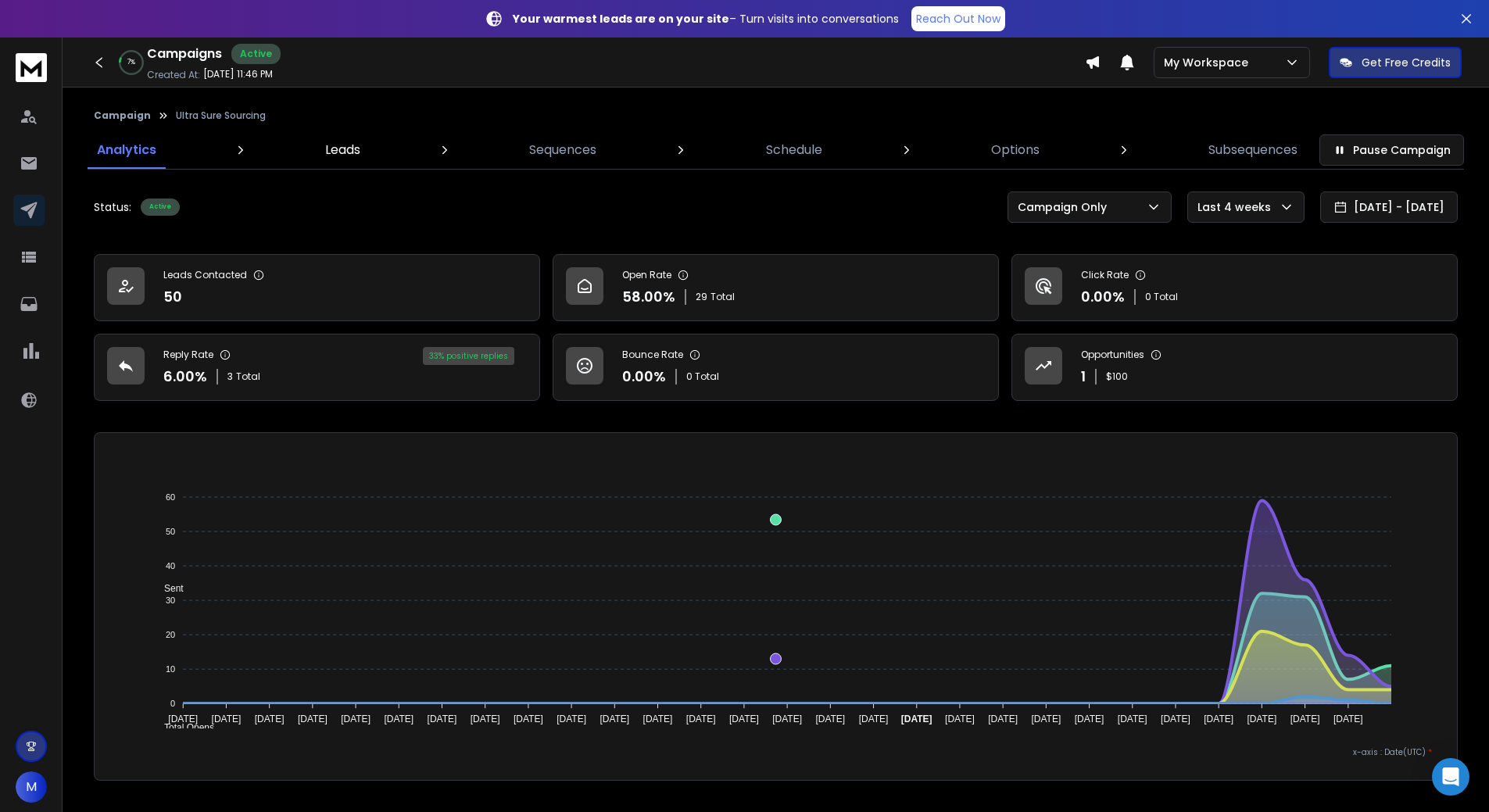
click at [329, 147] on p "Leads" at bounding box center [343, 149] width 36 height 19
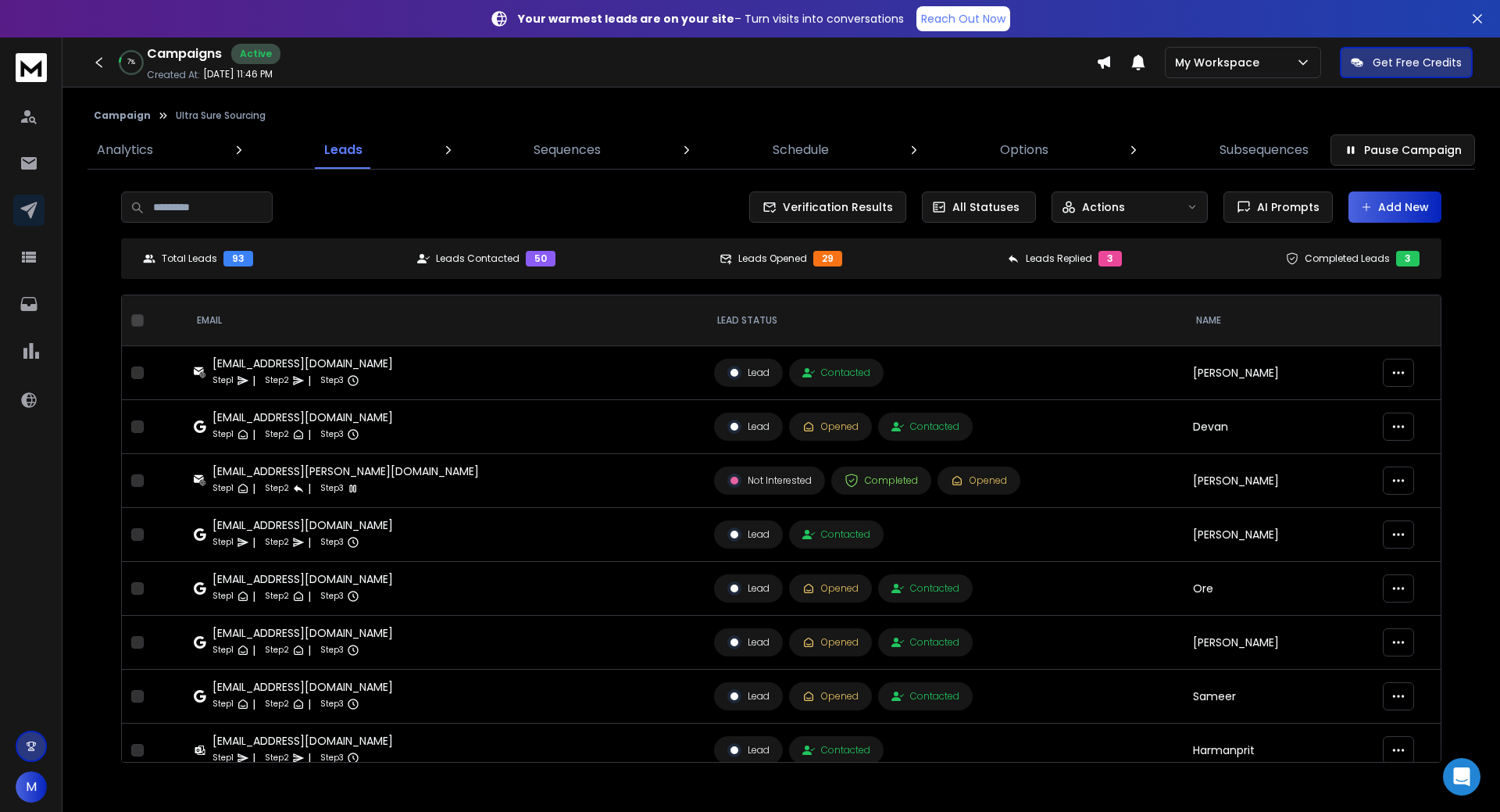
click at [272, 205] on input at bounding box center [197, 207] width 151 height 31
paste input "**********"
type input "**********"
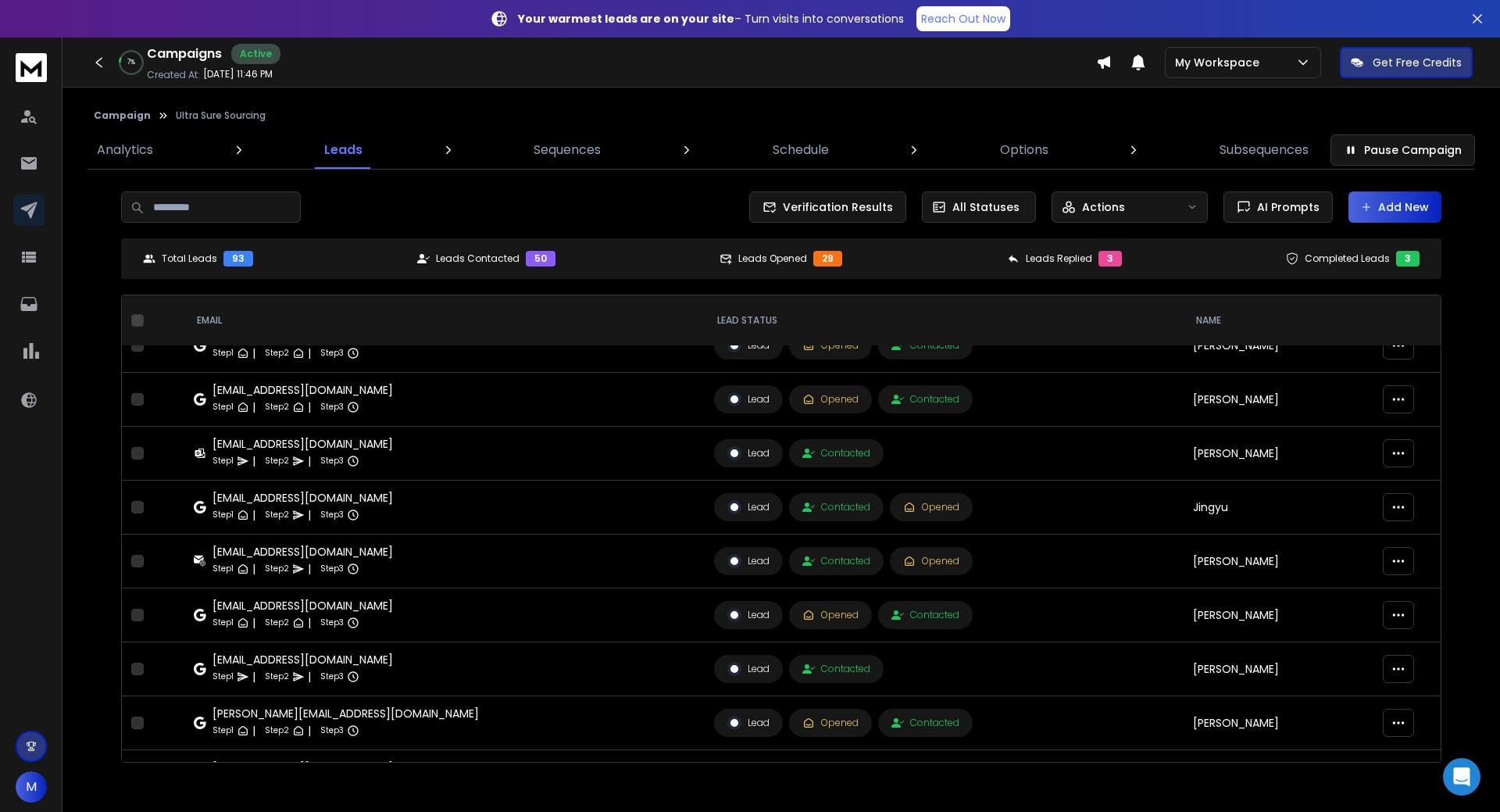
scroll to position [547, 0]
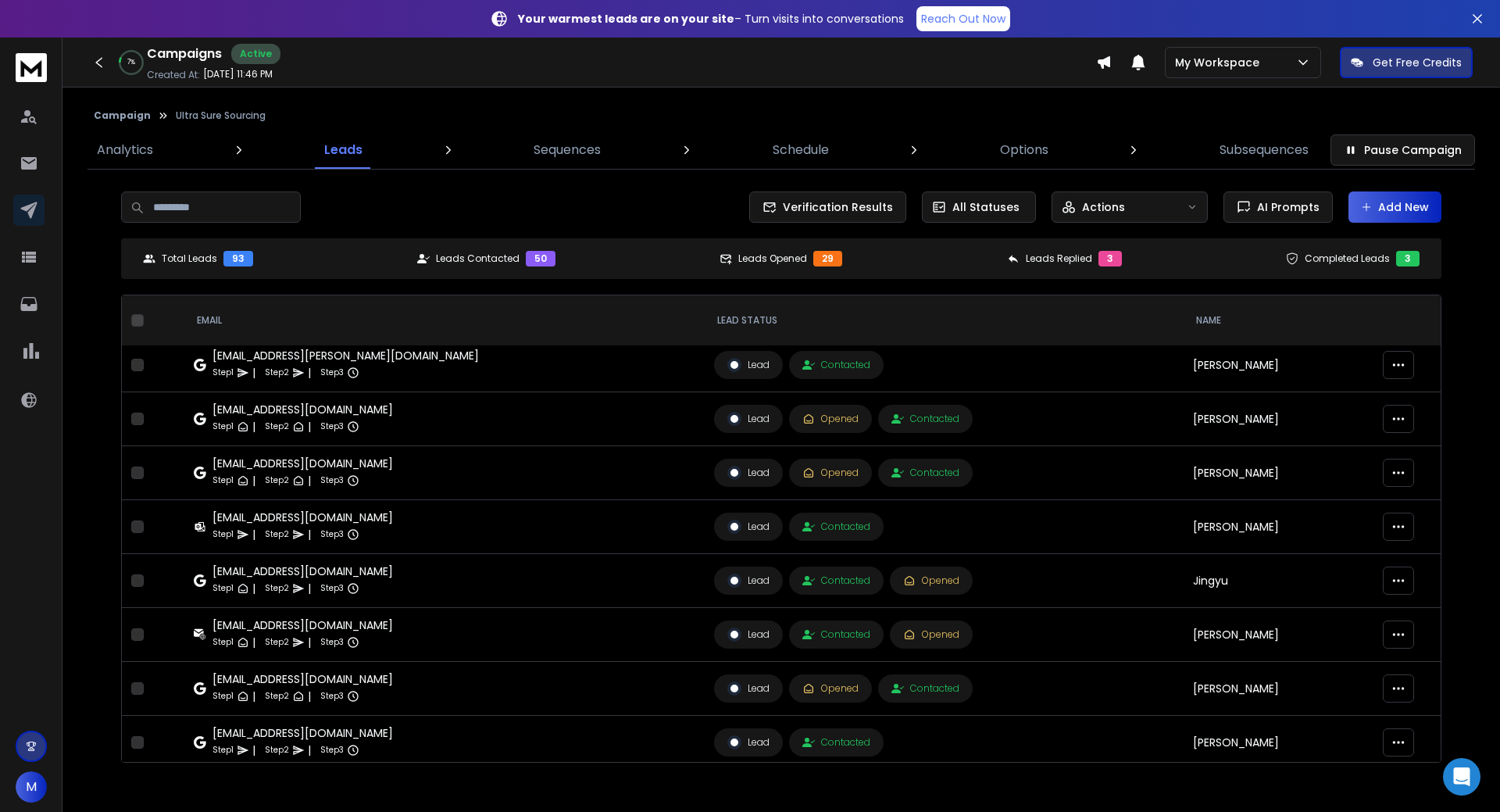
click at [223, 215] on input at bounding box center [211, 207] width 180 height 31
paste input "**********"
type input "**********"
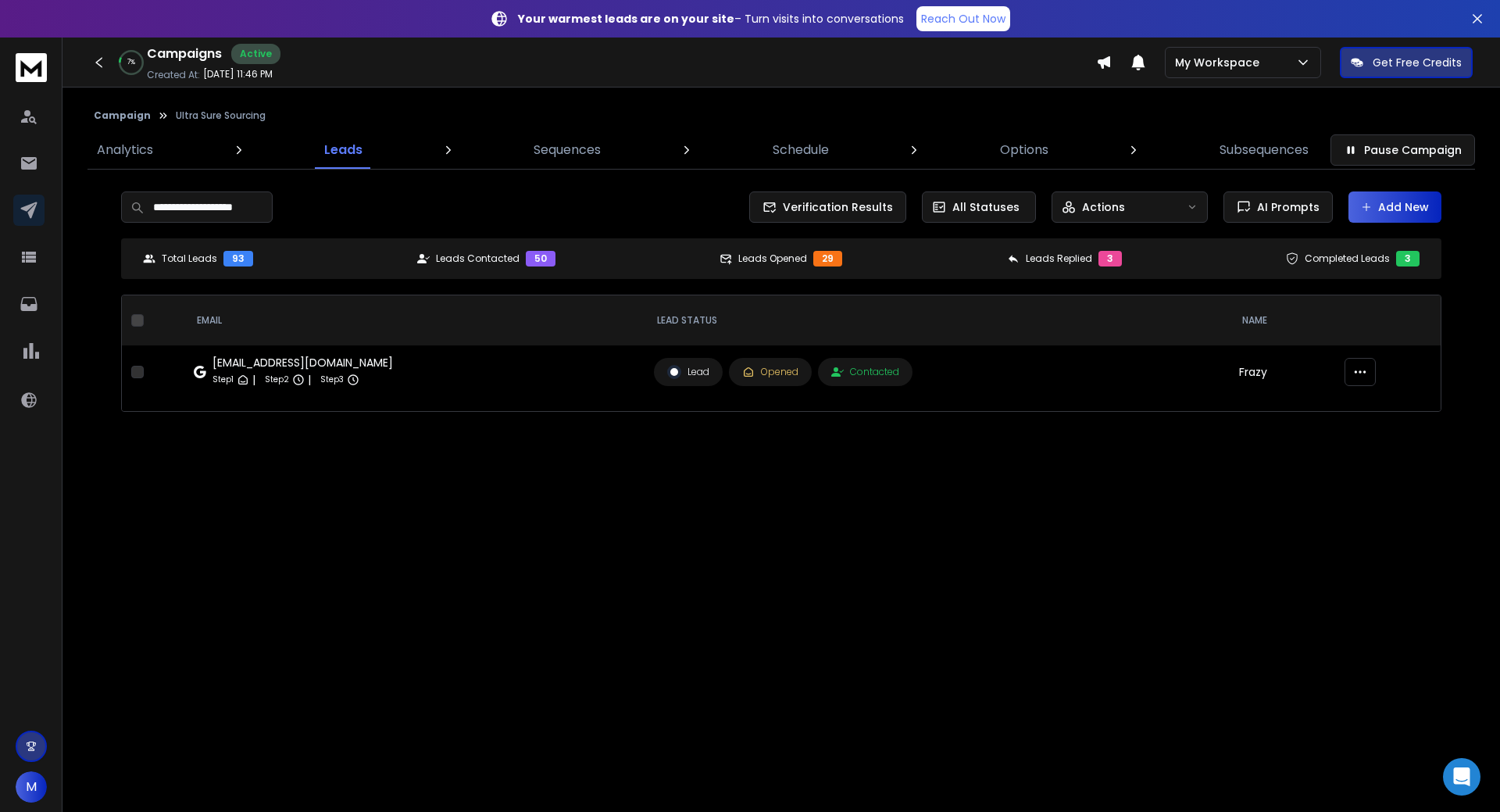
click at [1356, 378] on icon "button" at bounding box center [1360, 371] width 14 height 14
click at [1327, 427] on p "Pause Lead" at bounding box center [1327, 430] width 62 height 15
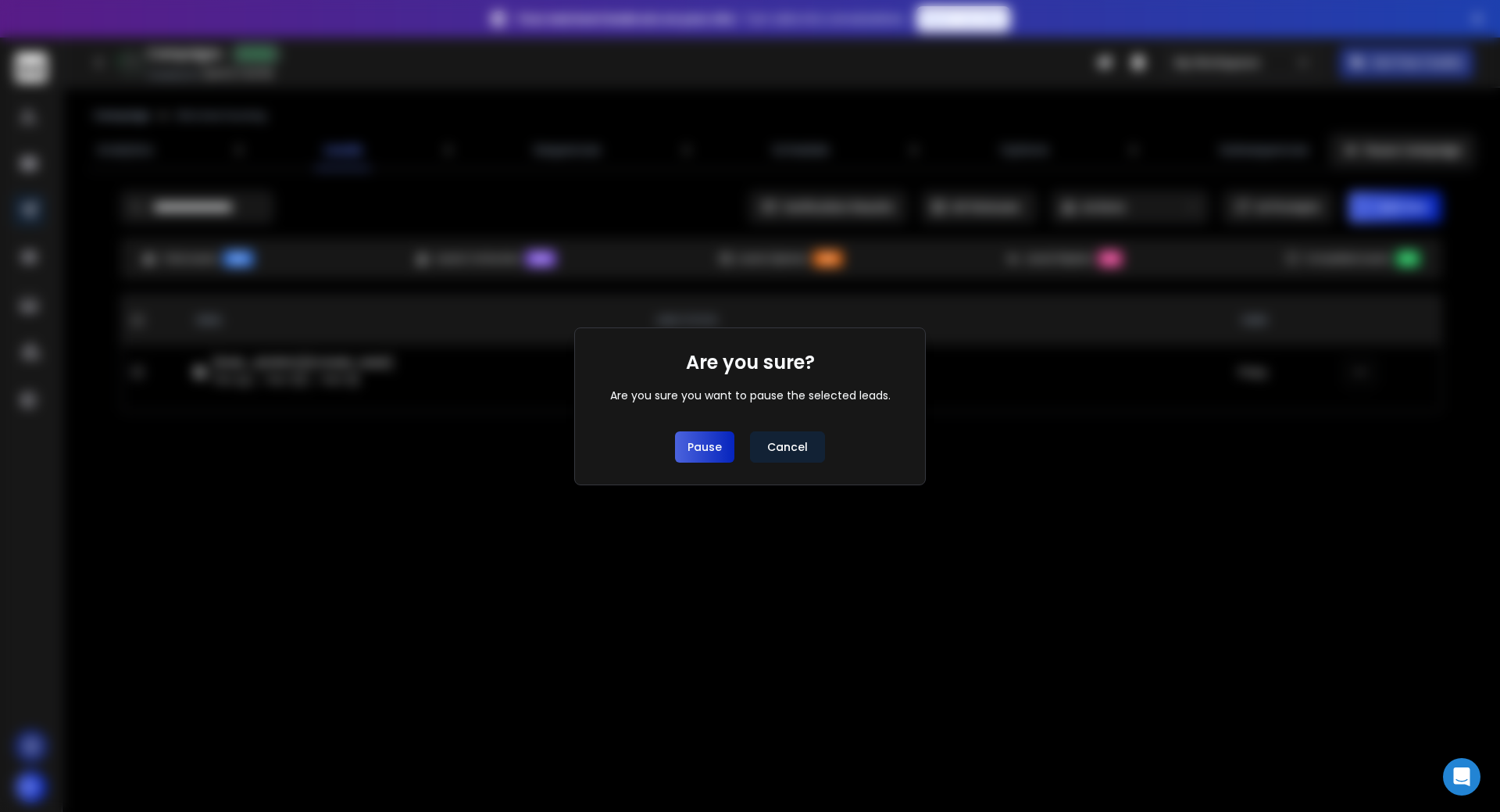
click at [705, 437] on button "Pause" at bounding box center [704, 447] width 59 height 31
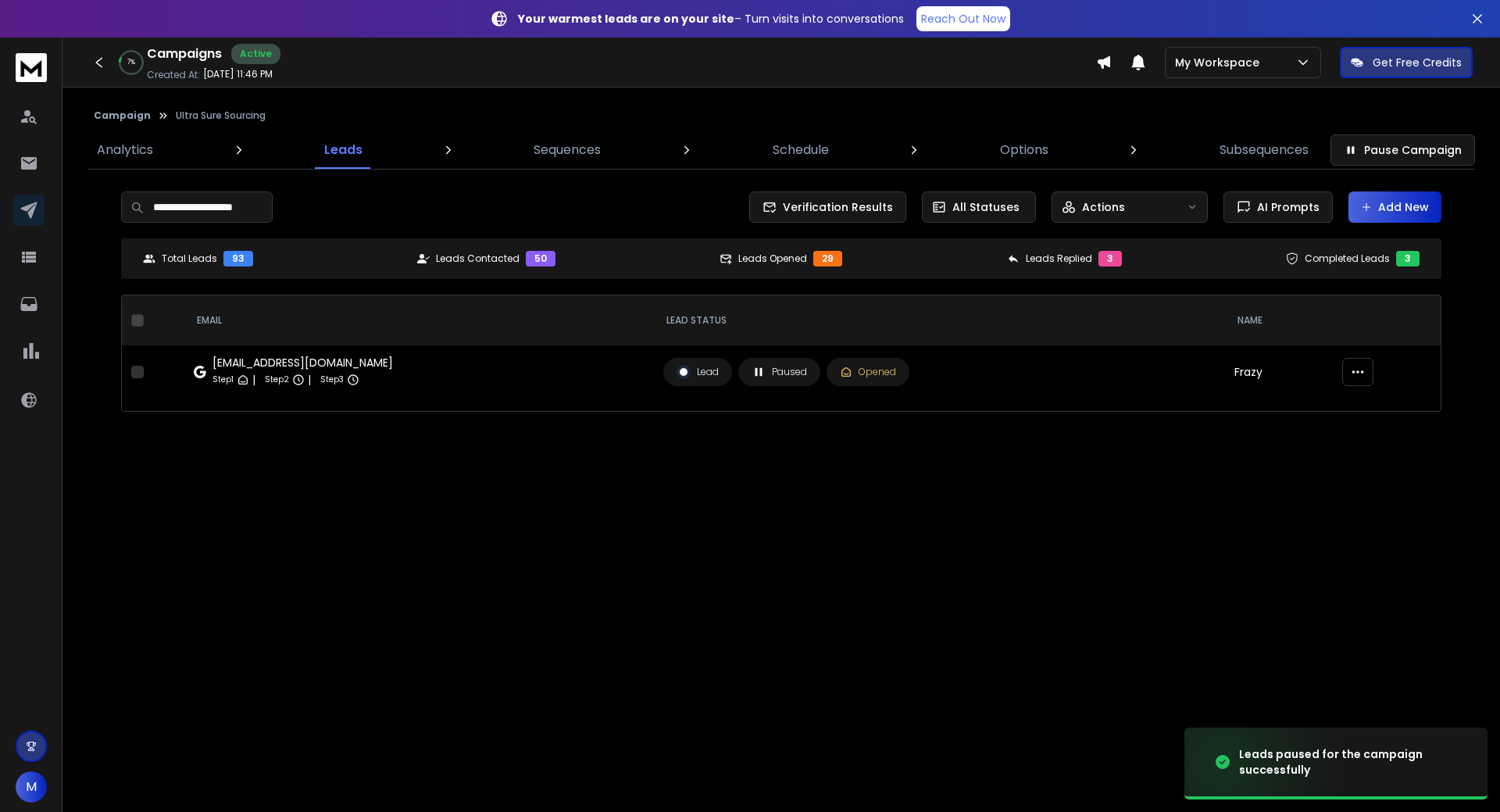
click at [494, 502] on div "**********" at bounding box center [750, 406] width 1500 height 812
click at [12, 314] on div "M" at bounding box center [31, 427] width 63 height 780
click at [22, 296] on icon at bounding box center [28, 303] width 19 height 19
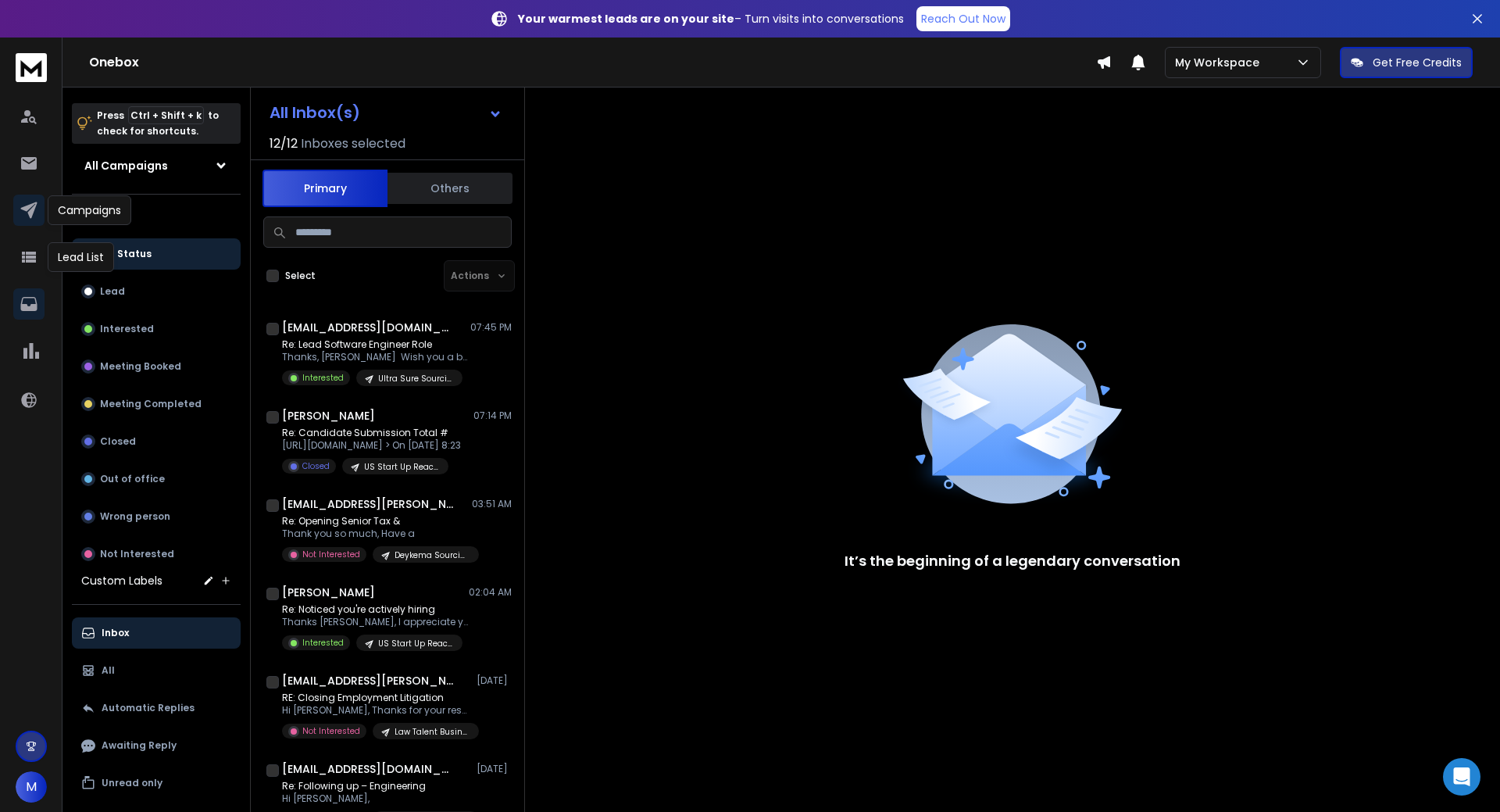
click at [36, 216] on icon at bounding box center [28, 210] width 19 height 19
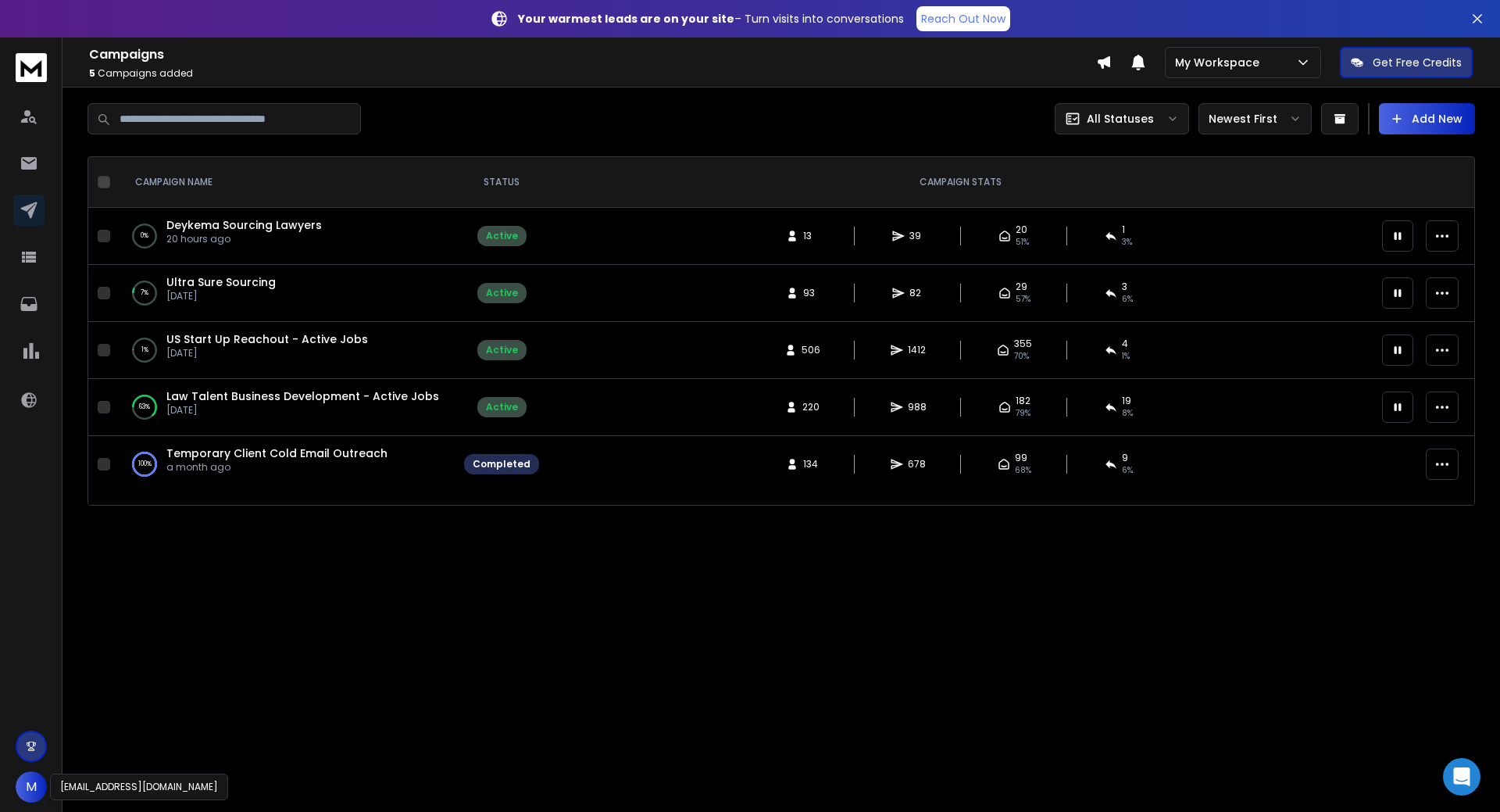
click at [24, 798] on span "M" at bounding box center [31, 786] width 31 height 31
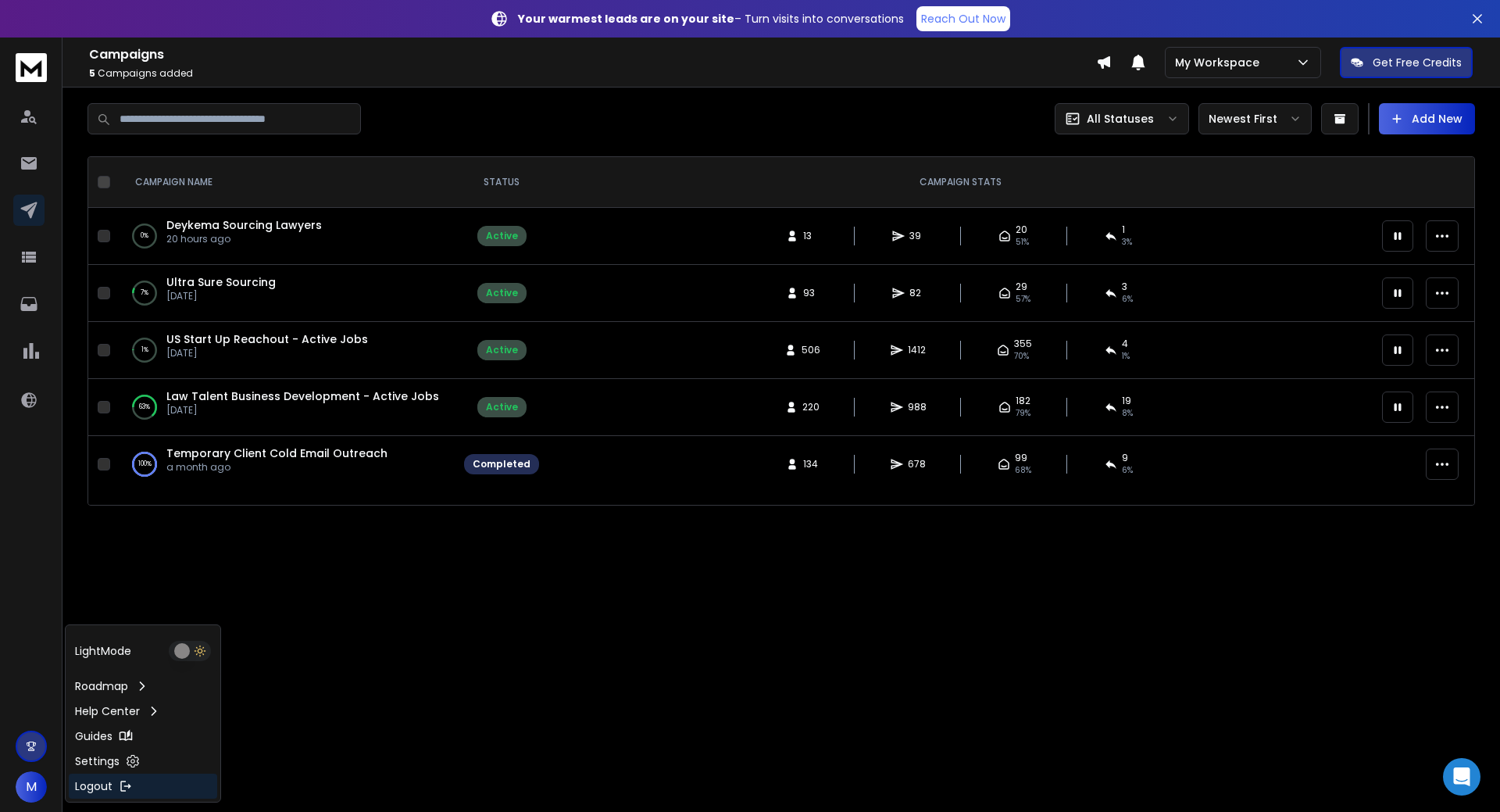
click at [79, 792] on p "Logout" at bounding box center [93, 786] width 37 height 15
